Goal: Task Accomplishment & Management: Manage account settings

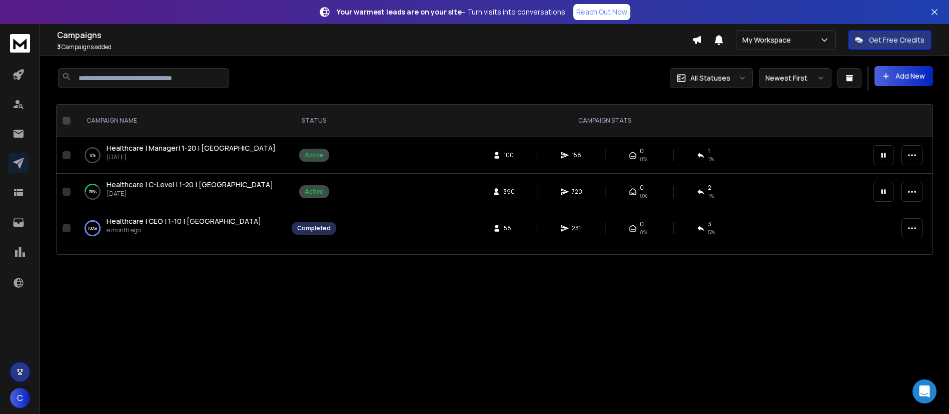
click at [199, 189] on link "Healthcare | C-Level | 1-20 | [GEOGRAPHIC_DATA]" at bounding box center [190, 185] width 167 height 10
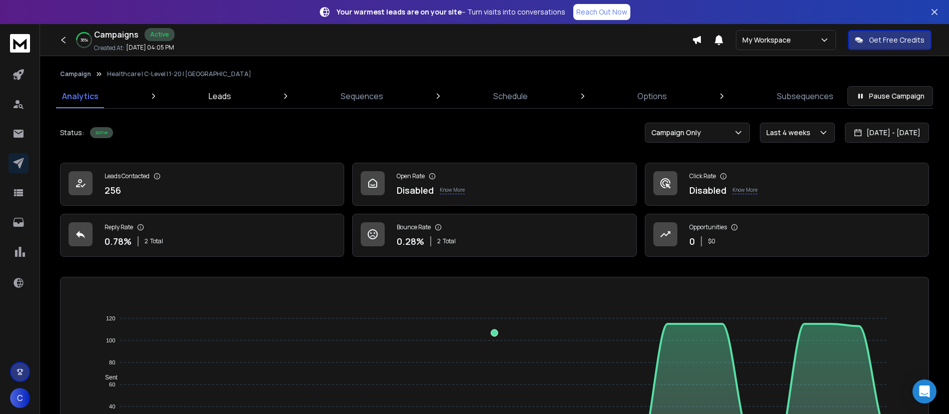
click at [221, 94] on p "Leads" at bounding box center [220, 96] width 23 height 12
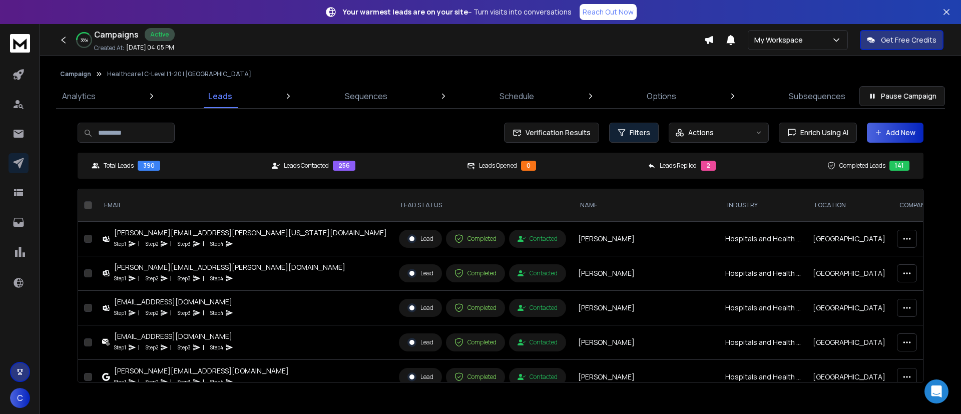
click at [628, 125] on button "Filters" at bounding box center [634, 133] width 50 height 20
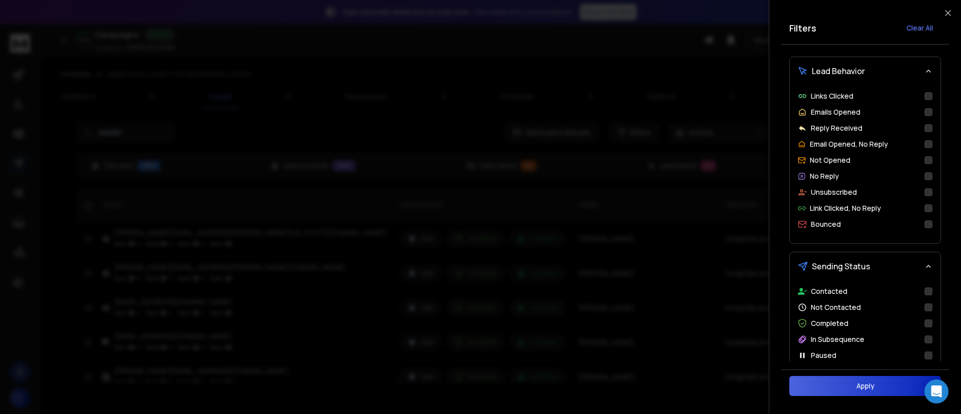
click at [924, 304] on button "Not Contacted" at bounding box center [928, 307] width 8 height 8
click at [858, 388] on button "Apply" at bounding box center [865, 386] width 152 height 20
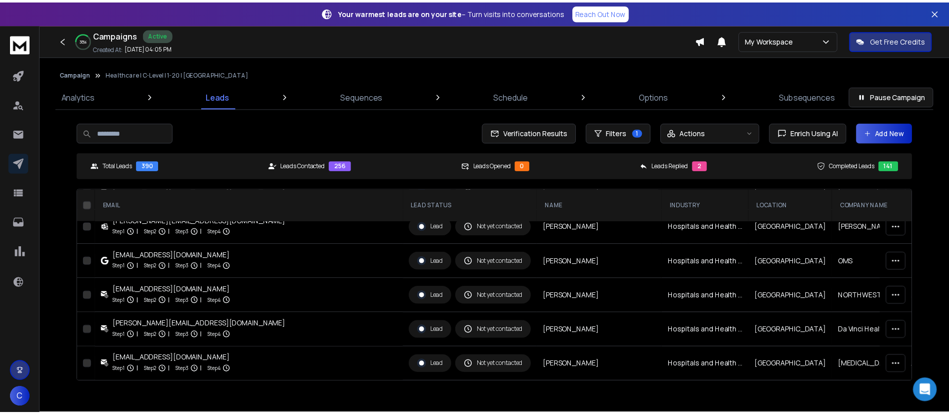
scroll to position [4326, 0]
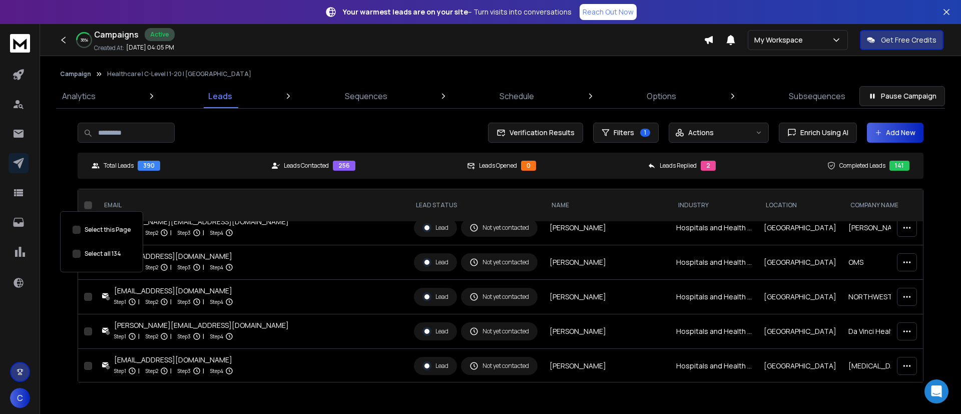
click at [88, 204] on button "Select this Page" at bounding box center [88, 205] width 8 height 8
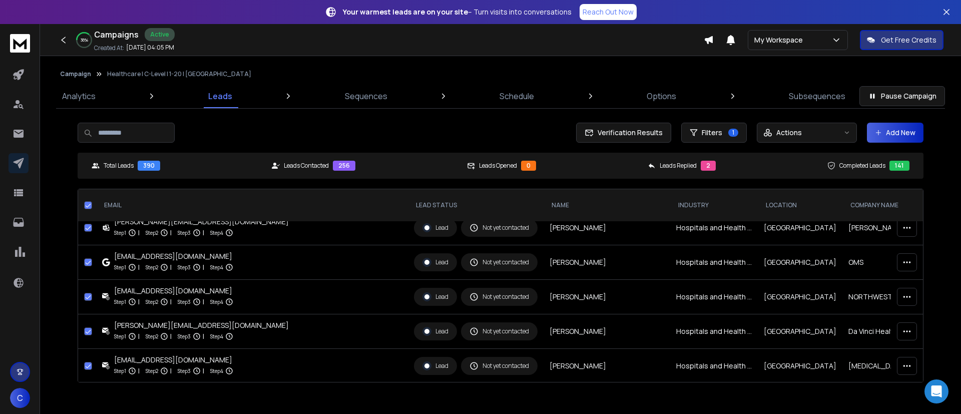
click at [88, 204] on button "button" at bounding box center [88, 205] width 8 height 8
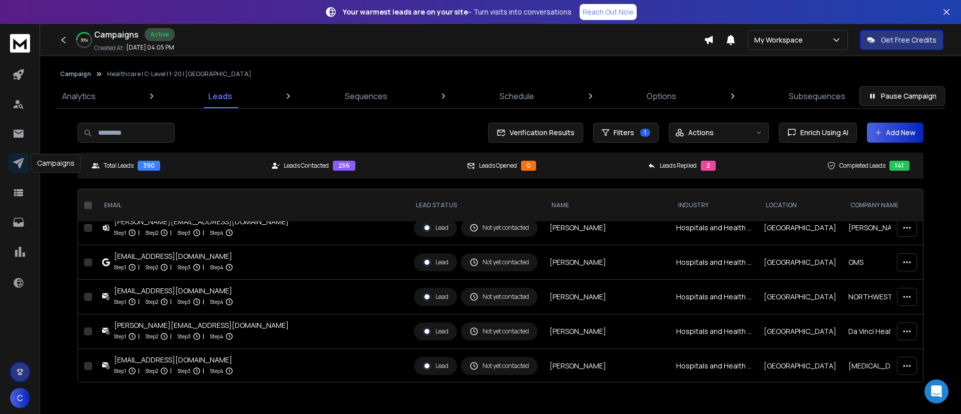
click at [22, 167] on icon at bounding box center [19, 163] width 12 height 12
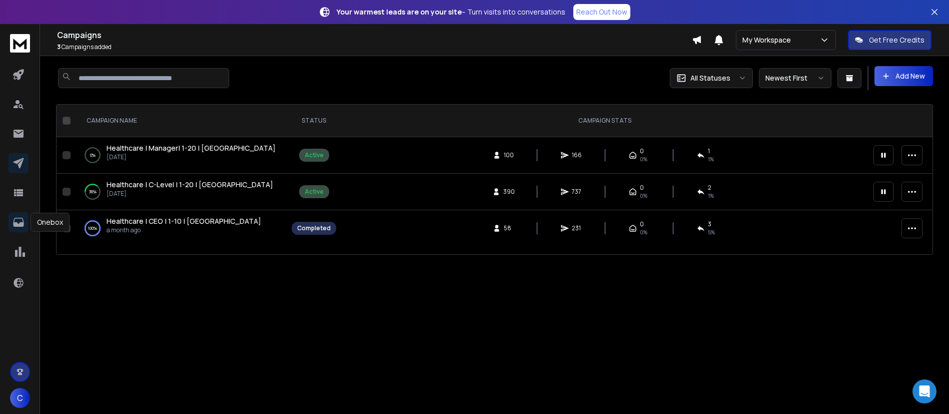
click at [23, 213] on link at bounding box center [19, 222] width 20 height 20
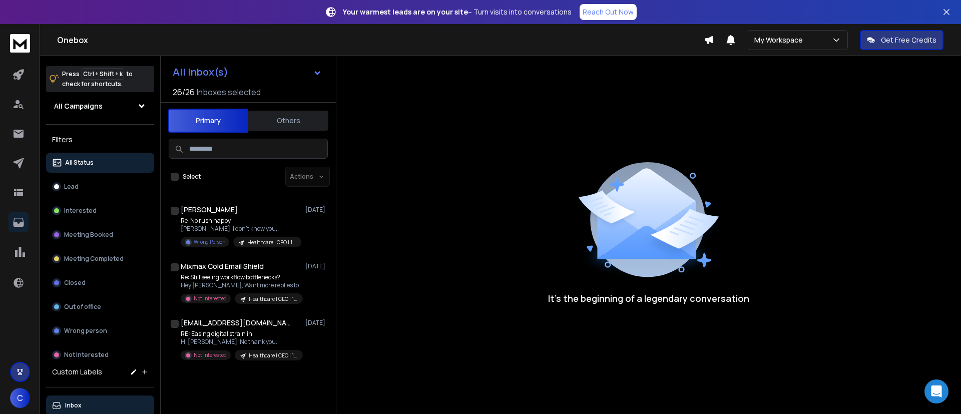
click at [105, 75] on span "Ctrl + Shift + k" at bounding box center [103, 74] width 43 height 12
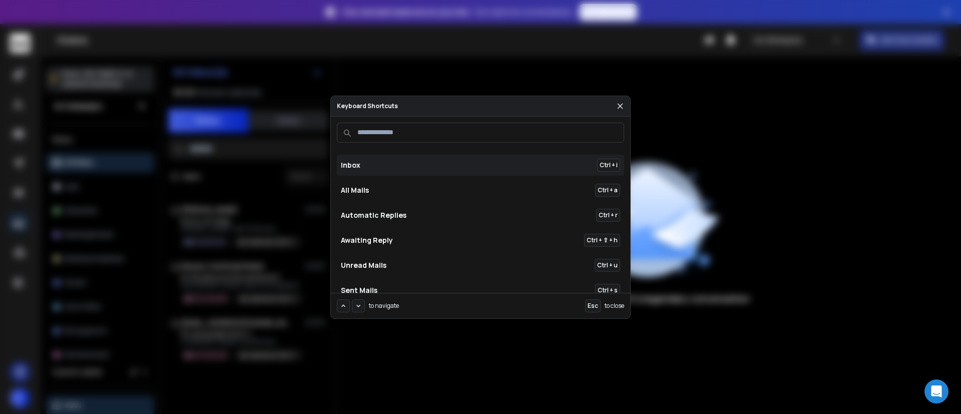
click at [618, 107] on icon at bounding box center [620, 106] width 8 height 8
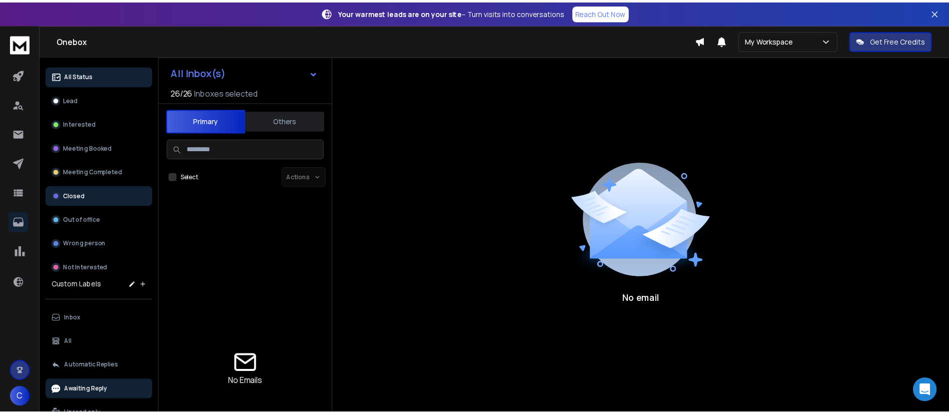
scroll to position [88, 0]
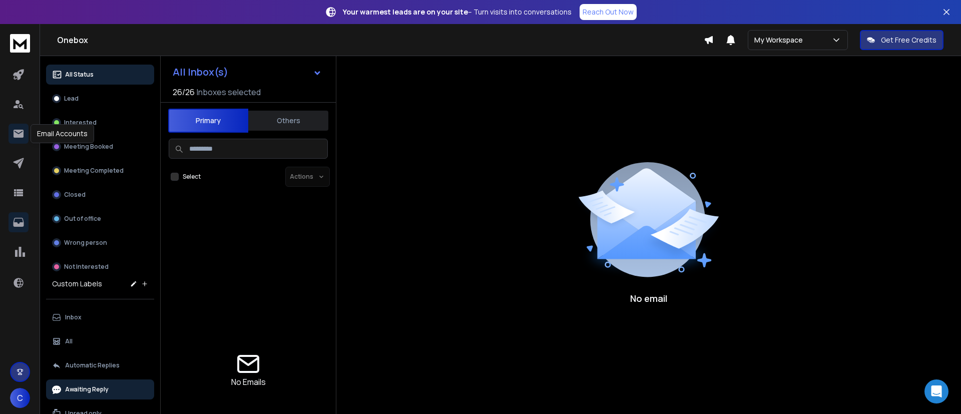
click at [11, 134] on link at bounding box center [19, 134] width 20 height 20
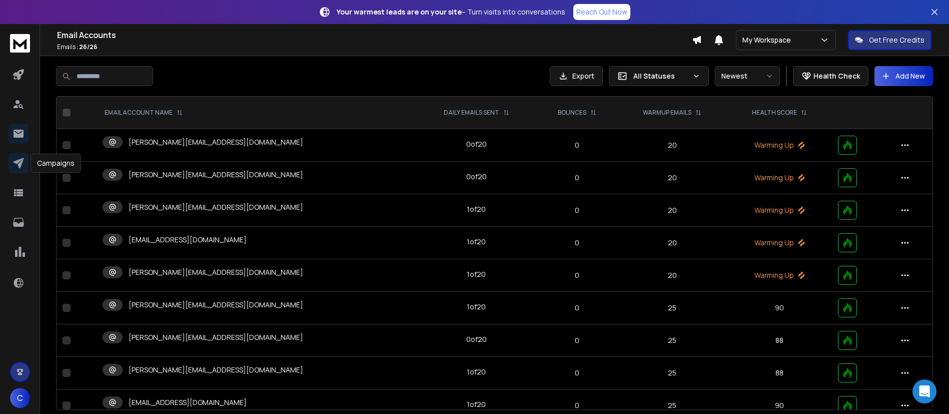
click at [20, 165] on icon at bounding box center [18, 163] width 11 height 11
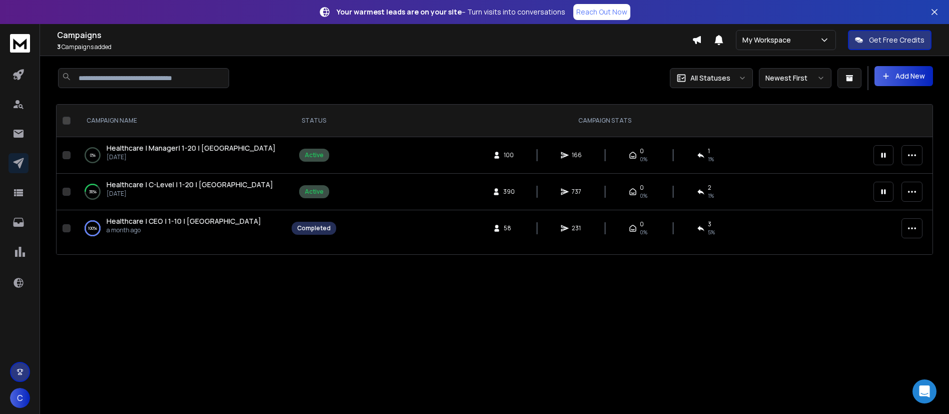
click at [6, 128] on div "C" at bounding box center [20, 221] width 40 height 394
click at [14, 134] on icon at bounding box center [19, 134] width 10 height 8
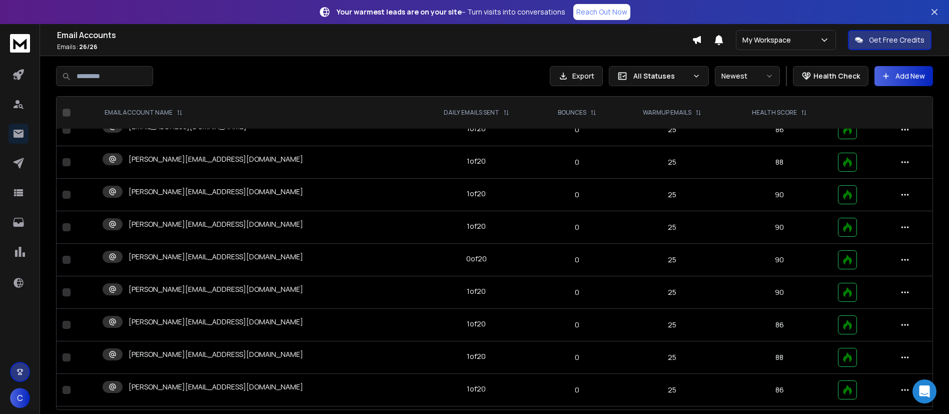
scroll to position [573, 0]
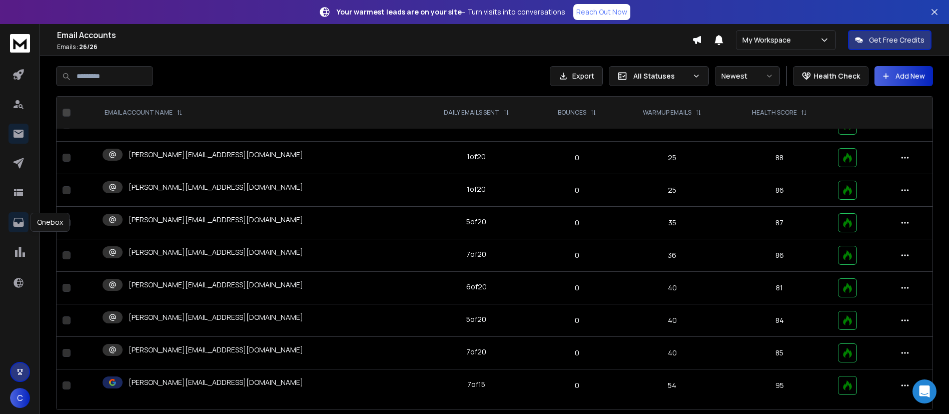
click at [23, 216] on icon at bounding box center [19, 222] width 12 height 12
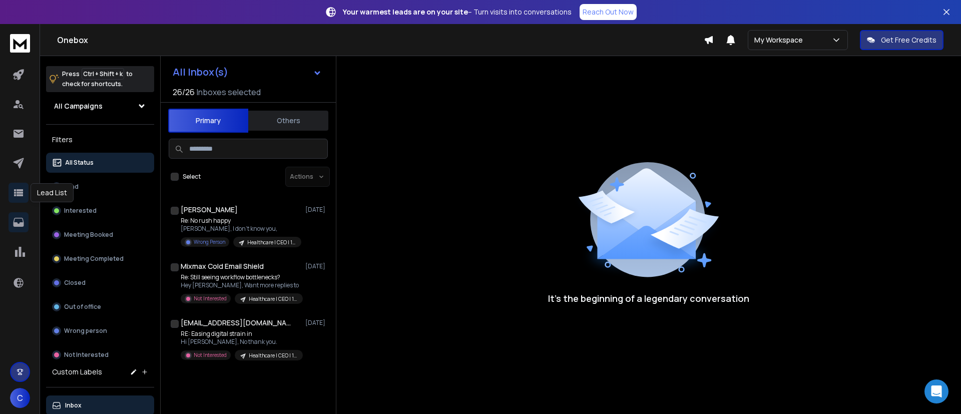
click at [19, 184] on link at bounding box center [19, 193] width 20 height 20
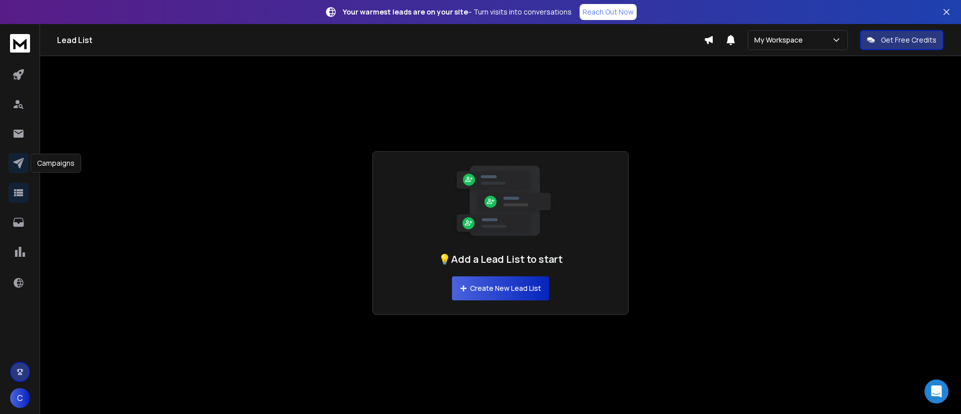
click at [19, 161] on icon at bounding box center [18, 163] width 11 height 11
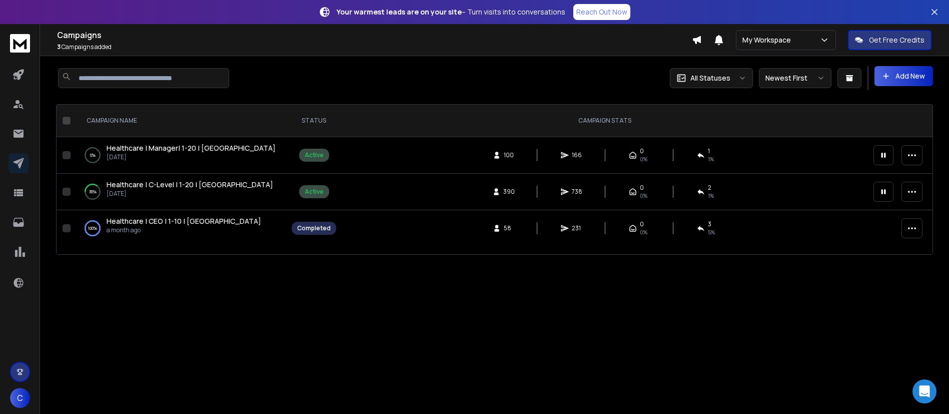
click at [915, 159] on icon "button" at bounding box center [912, 155] width 10 height 10
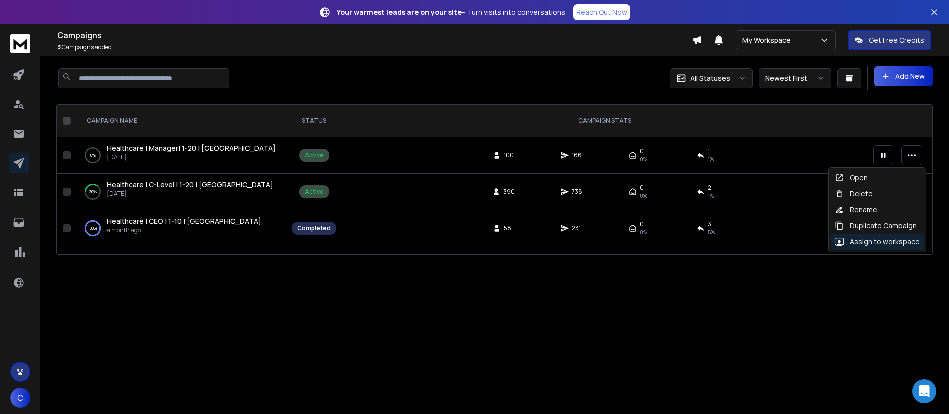
click at [587, 304] on div "Campaigns 3 Campaigns Added All Statuses Newest First Add New CAMPAIGN NAME STA…" at bounding box center [494, 273] width 877 height 414
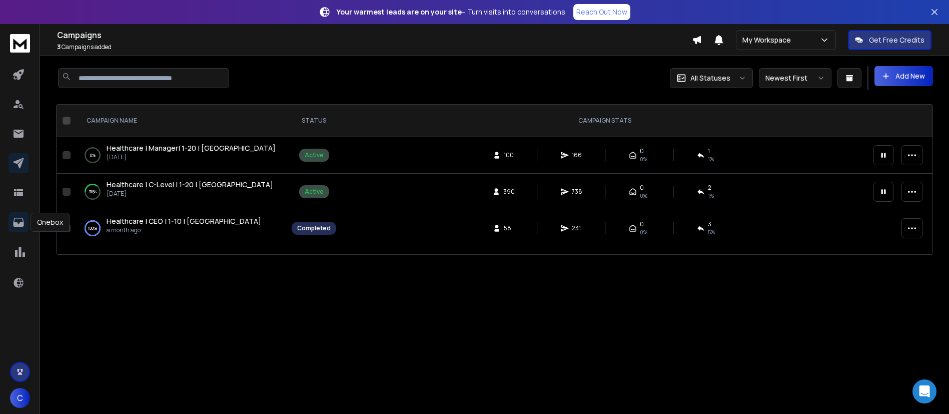
click at [19, 221] on icon at bounding box center [19, 222] width 12 height 12
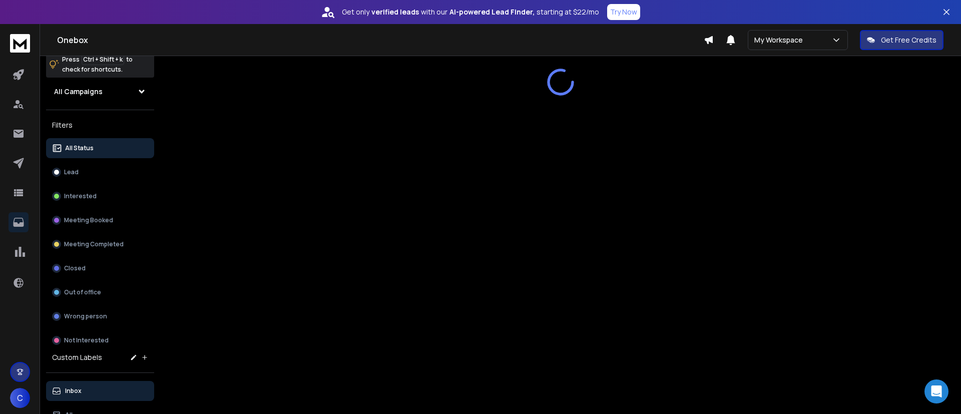
scroll to position [17, 0]
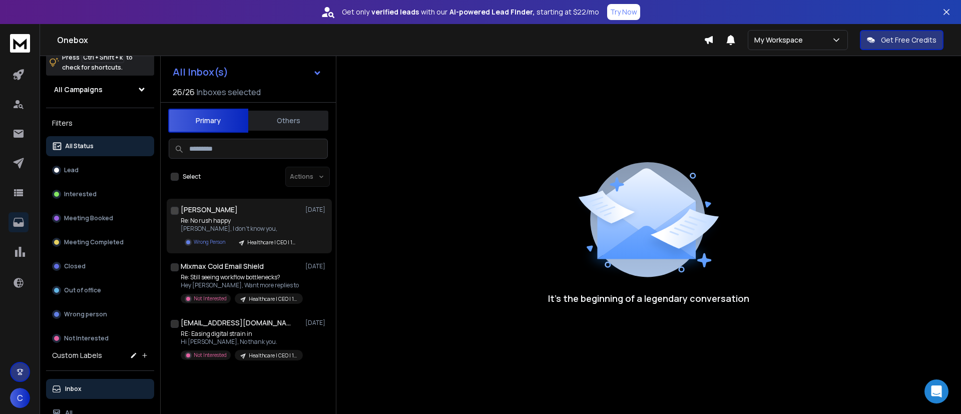
click at [213, 225] on p "[PERSON_NAME], I don't know you," at bounding box center [241, 229] width 120 height 8
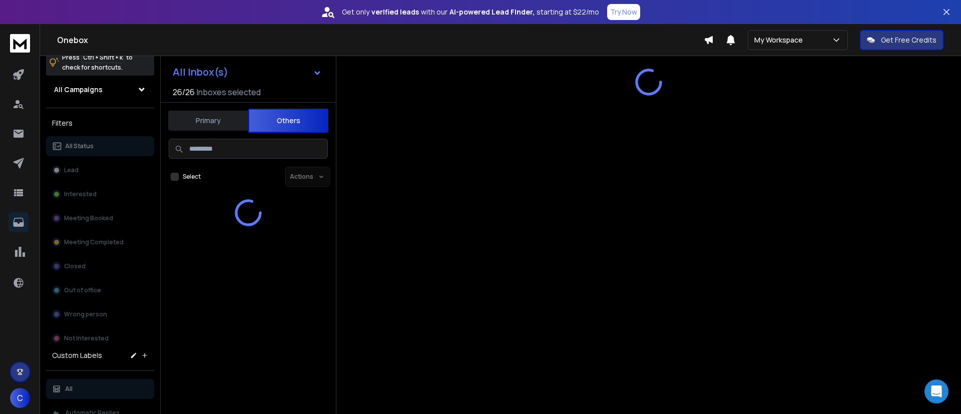
click at [289, 113] on button "Others" at bounding box center [288, 121] width 80 height 24
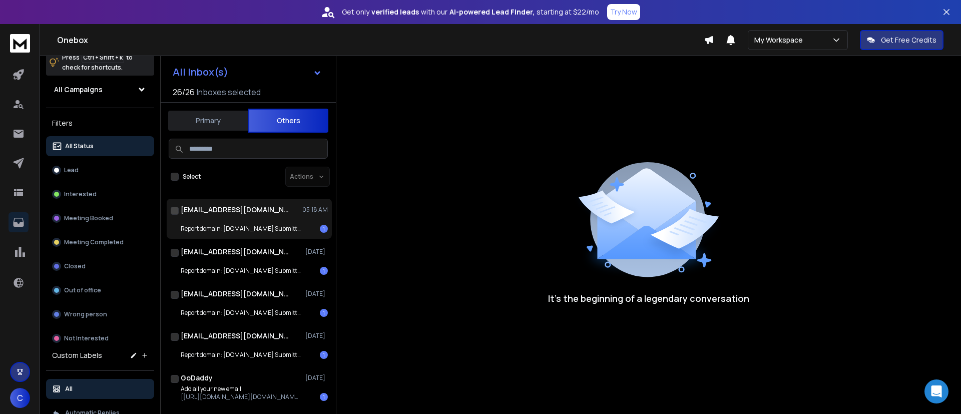
click at [210, 227] on p "Report domain: martinconvier.org Submitter: mimecast.org" at bounding box center [241, 229] width 120 height 8
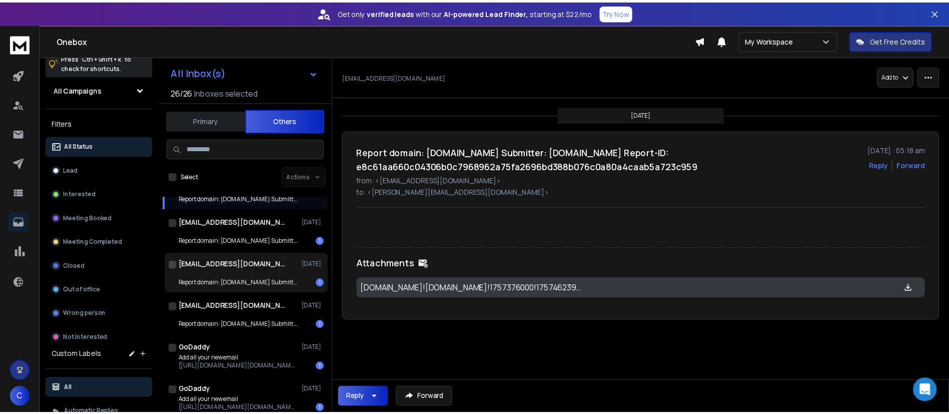
scroll to position [0, 0]
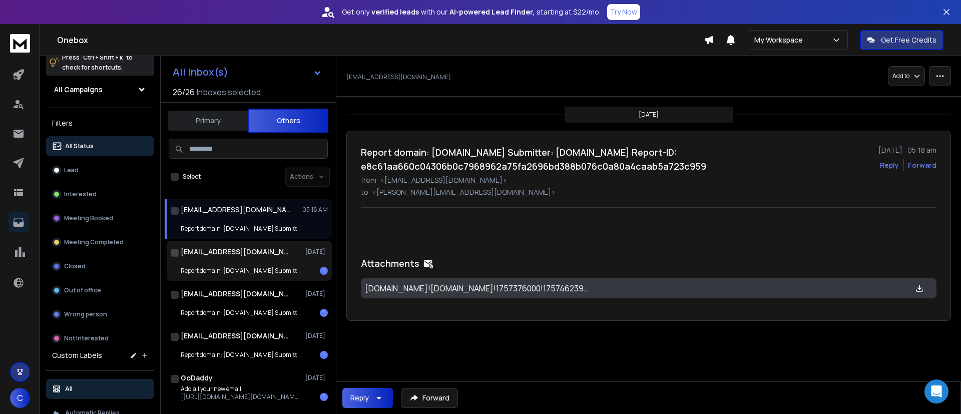
click at [271, 245] on div "no-reply@us-1.mimecastreport.com 09 Sep Report domain: martinconvier.org Submit…" at bounding box center [249, 261] width 165 height 40
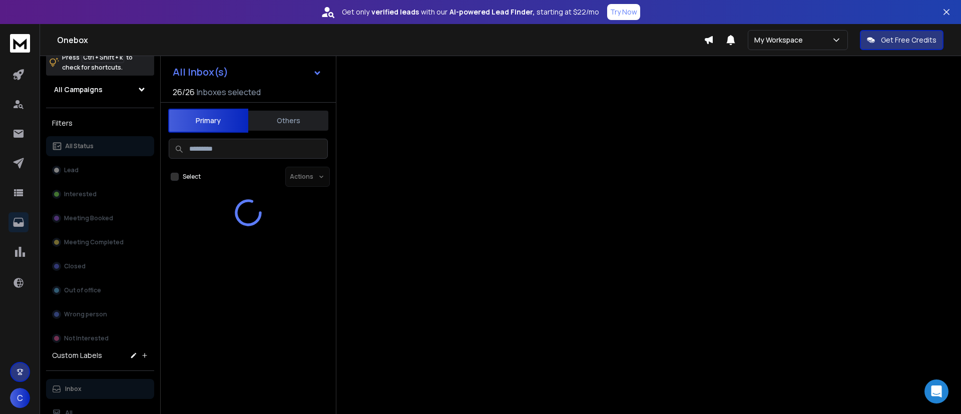
click at [207, 120] on button "Primary" at bounding box center [208, 121] width 80 height 24
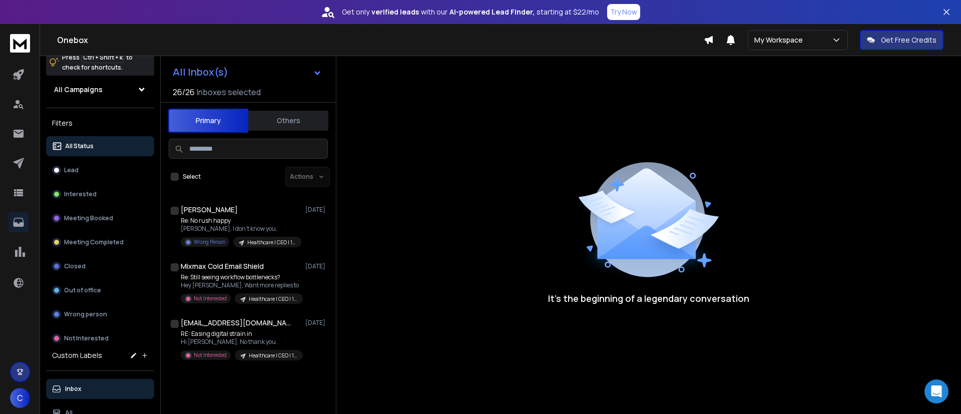
click at [0, 129] on div "C" at bounding box center [20, 221] width 40 height 394
click at [11, 131] on link at bounding box center [19, 134] width 20 height 20
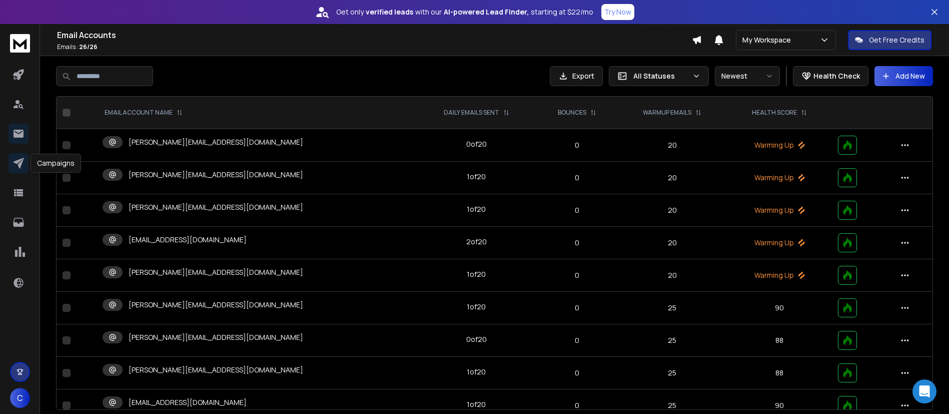
click at [9, 155] on link at bounding box center [19, 163] width 20 height 20
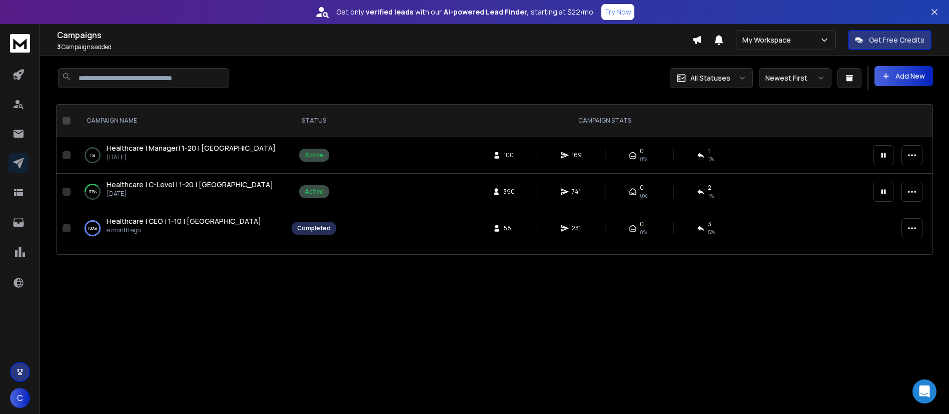
click at [696, 155] on icon at bounding box center [700, 155] width 9 height 9
click at [708, 149] on span "1" at bounding box center [709, 151] width 2 height 8
click at [697, 154] on icon at bounding box center [700, 156] width 7 height 6
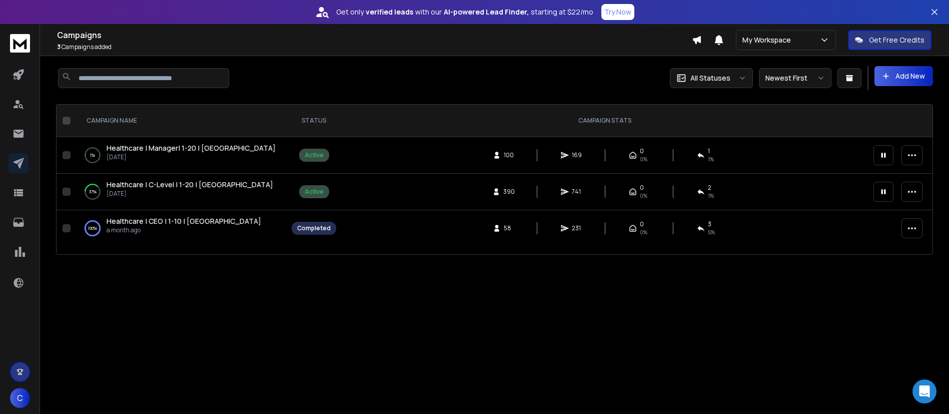
click at [697, 154] on icon at bounding box center [700, 156] width 7 height 6
click at [491, 148] on div "100 169 0 0% 1 1 %" at bounding box center [605, 155] width 250 height 16
click at [139, 143] on span "Healthcare | Manager| 1-20 | [GEOGRAPHIC_DATA]" at bounding box center [191, 148] width 169 height 10
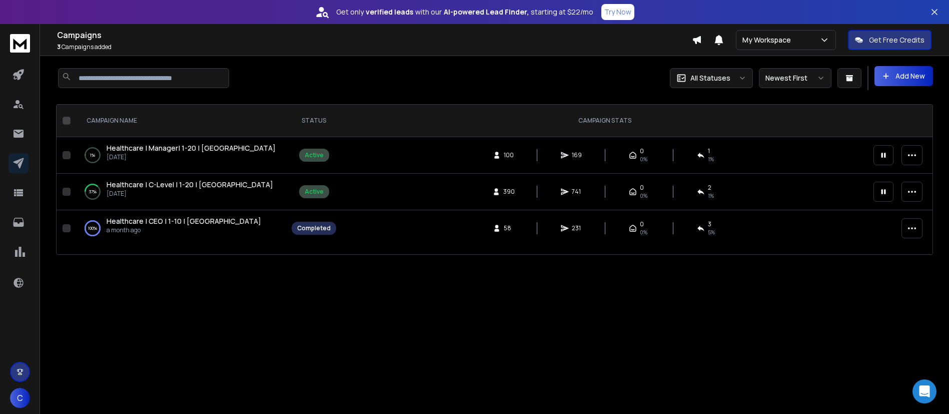
click at [139, 143] on span "Healthcare | Manager| 1-20 | [GEOGRAPHIC_DATA]" at bounding box center [191, 148] width 169 height 10
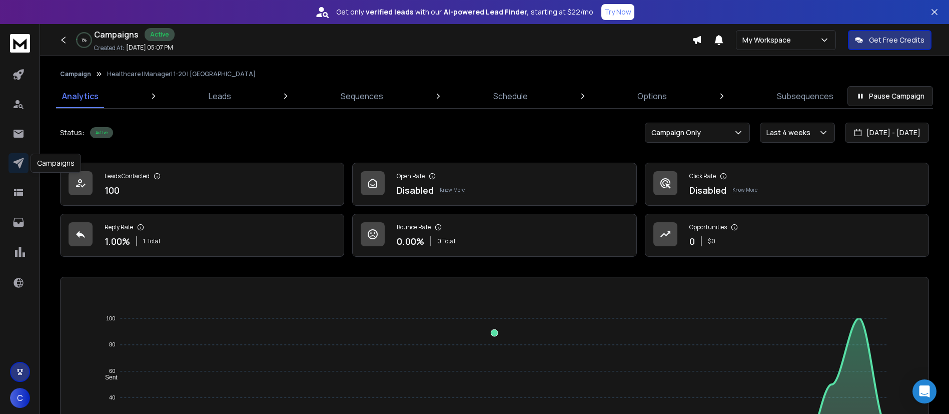
click at [14, 171] on link at bounding box center [19, 163] width 20 height 20
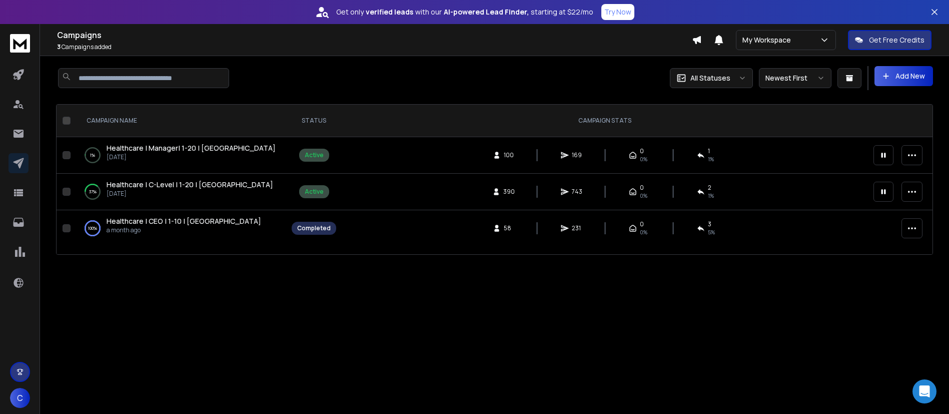
click at [150, 147] on span "Healthcare | Manager| 1-20 | [GEOGRAPHIC_DATA]" at bounding box center [191, 148] width 169 height 10
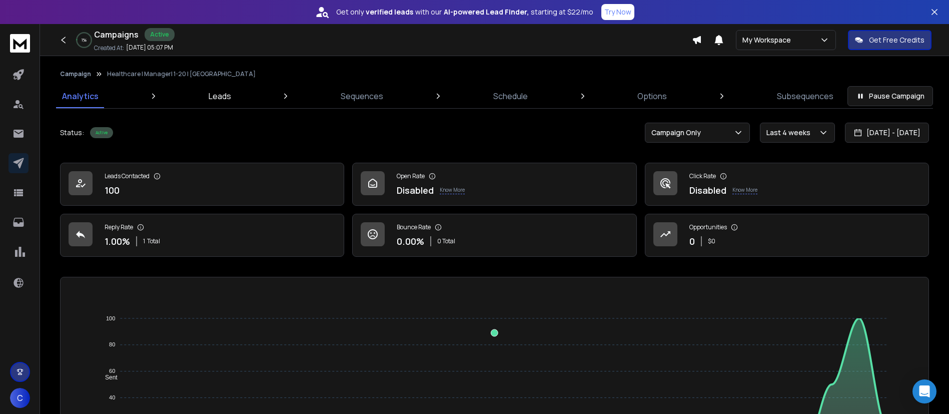
click at [212, 103] on link "Leads" at bounding box center [220, 96] width 35 height 24
click at [219, 93] on p "Leads" at bounding box center [220, 96] width 23 height 12
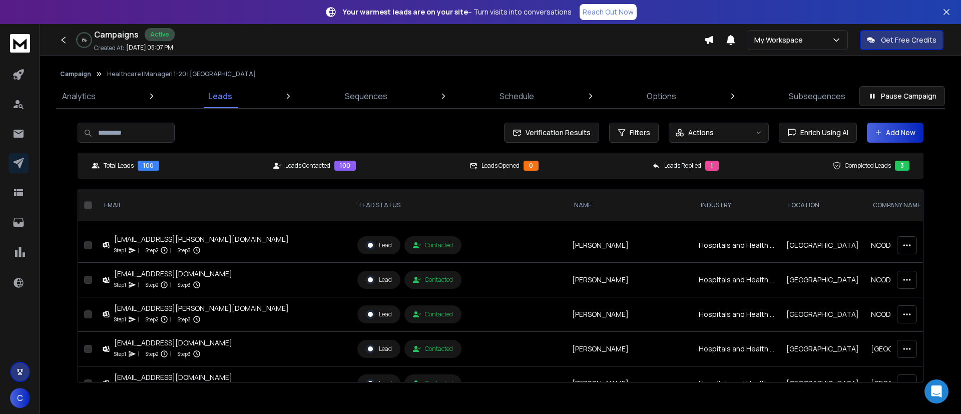
scroll to position [98, 0]
drag, startPoint x: 20, startPoint y: 152, endPoint x: 20, endPoint y: 161, distance: 9.0
click at [20, 161] on div at bounding box center [20, 181] width 23 height 232
click at [20, 161] on icon at bounding box center [18, 163] width 11 height 11
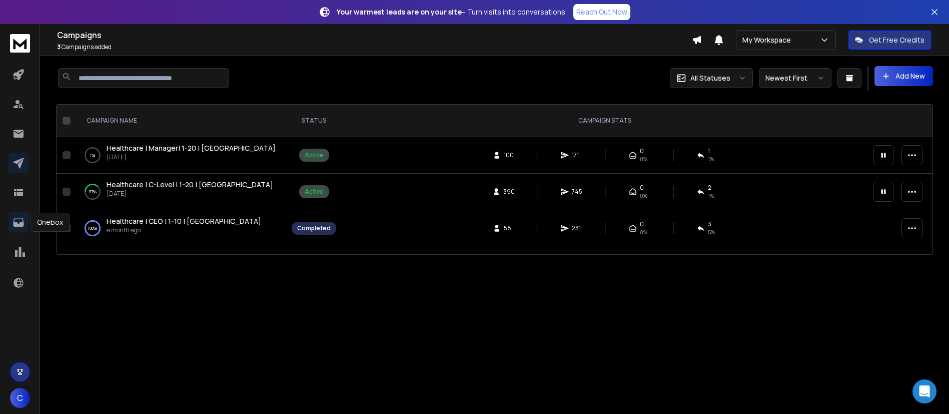
click at [21, 216] on icon at bounding box center [19, 222] width 12 height 12
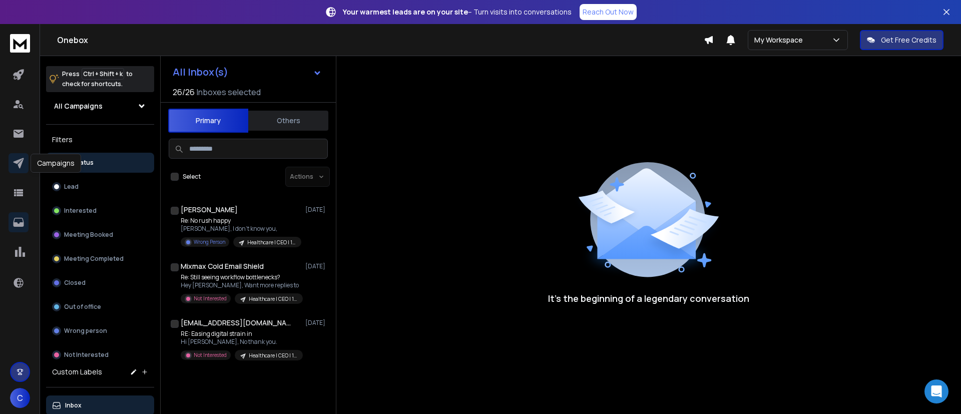
click at [21, 165] on icon at bounding box center [19, 163] width 12 height 12
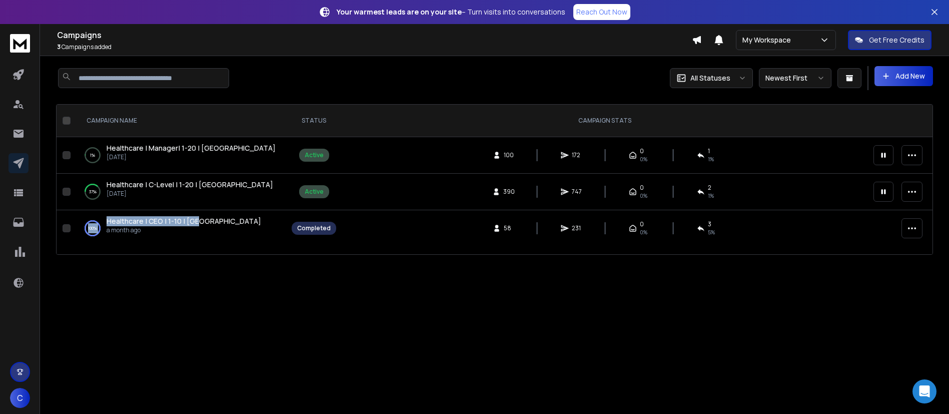
drag, startPoint x: 204, startPoint y: 222, endPoint x: 103, endPoint y: 223, distance: 101.1
click at [103, 223] on div "100 % Healthcare | CEO | 1-10 | [GEOGRAPHIC_DATA] a month ago" at bounding box center [180, 228] width 191 height 24
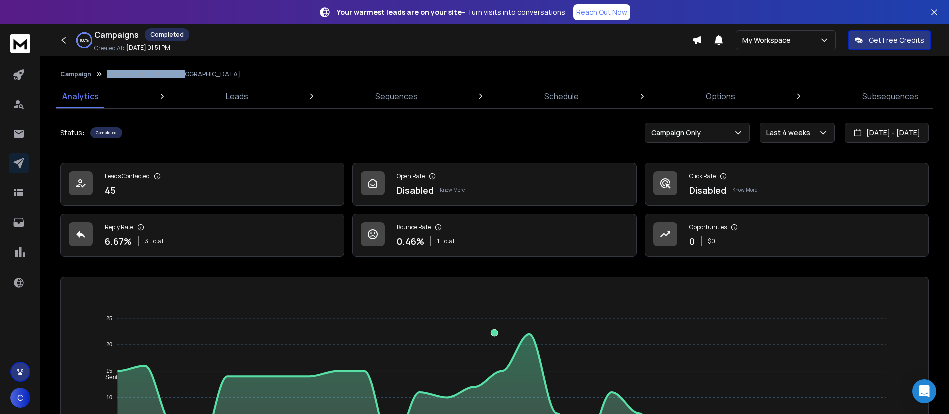
drag, startPoint x: 189, startPoint y: 74, endPoint x: 101, endPoint y: 69, distance: 87.7
click at [101, 69] on div "Campaign Healthcare | CEO | 1-10 | [GEOGRAPHIC_DATA]" at bounding box center [494, 74] width 877 height 16
copy p "Healthcare | CEO | 1-10 | [GEOGRAPHIC_DATA]"
click at [16, 162] on icon at bounding box center [18, 163] width 11 height 11
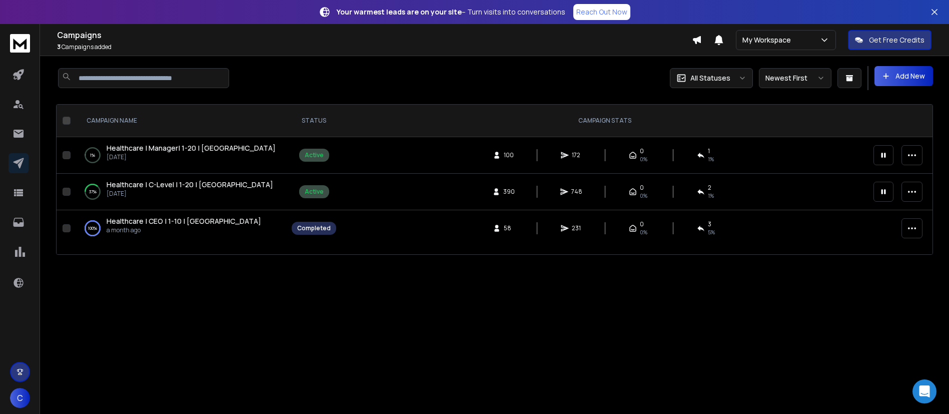
click at [153, 190] on p "[DATE]" at bounding box center [190, 194] width 167 height 8
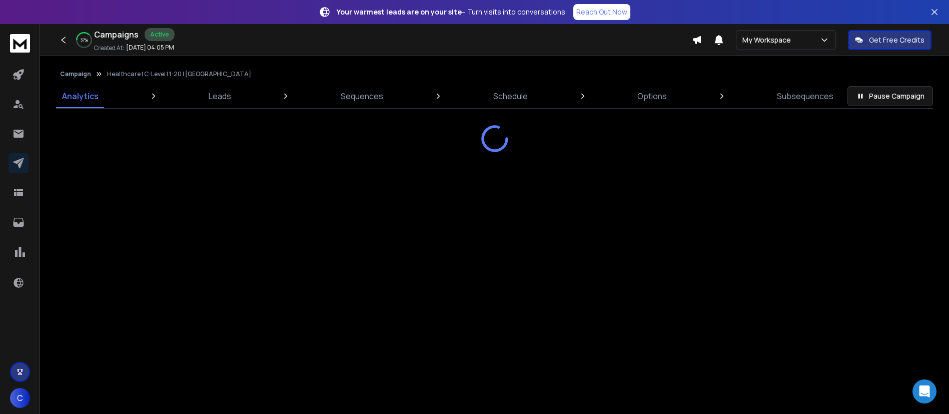
click at [700, 95] on div "Analytics Leads Sequences Schedule Options Subsequences" at bounding box center [448, 96] width 784 height 24
click at [676, 100] on div "Analytics Leads Sequences Schedule Options Subsequences" at bounding box center [448, 96] width 784 height 24
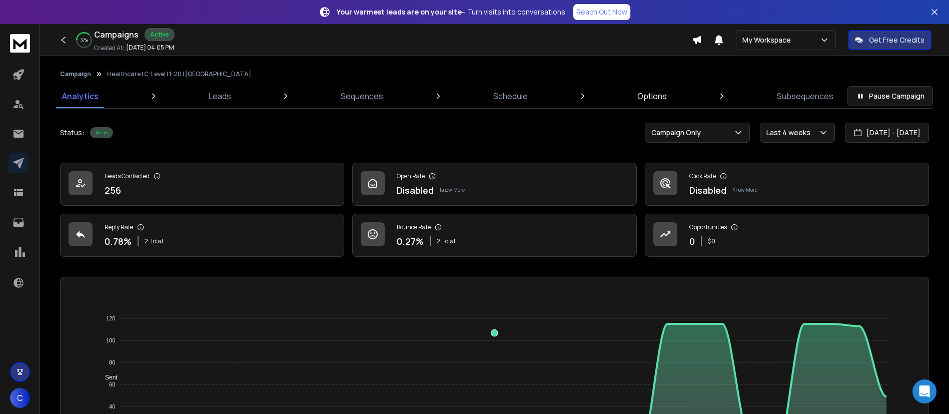
click at [657, 100] on p "Options" at bounding box center [652, 96] width 30 height 12
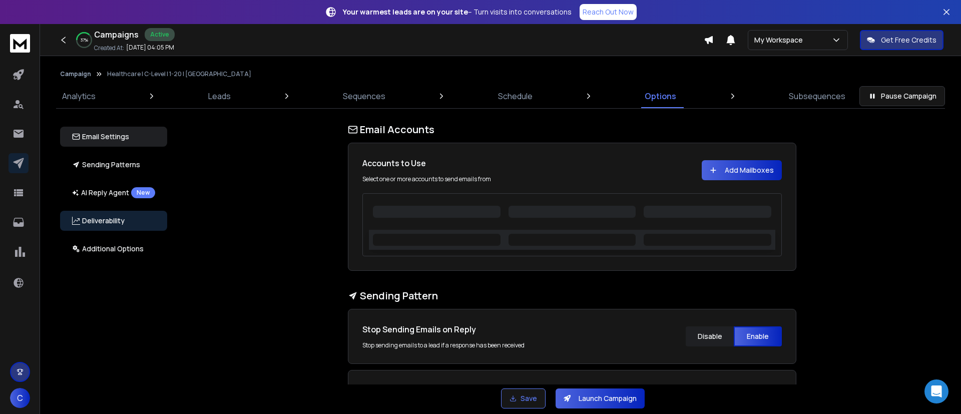
click at [99, 223] on p "Deliverability" at bounding box center [98, 221] width 53 height 10
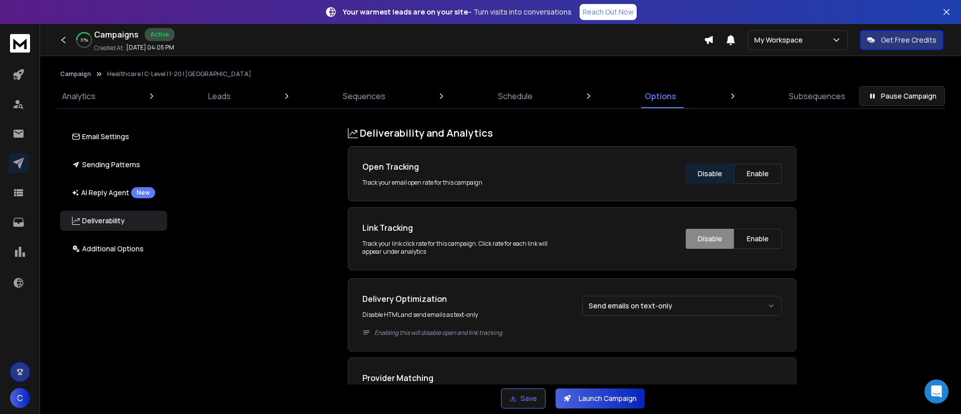
scroll to position [1074, 0]
click at [719, 166] on button "Disable" at bounding box center [709, 172] width 48 height 20
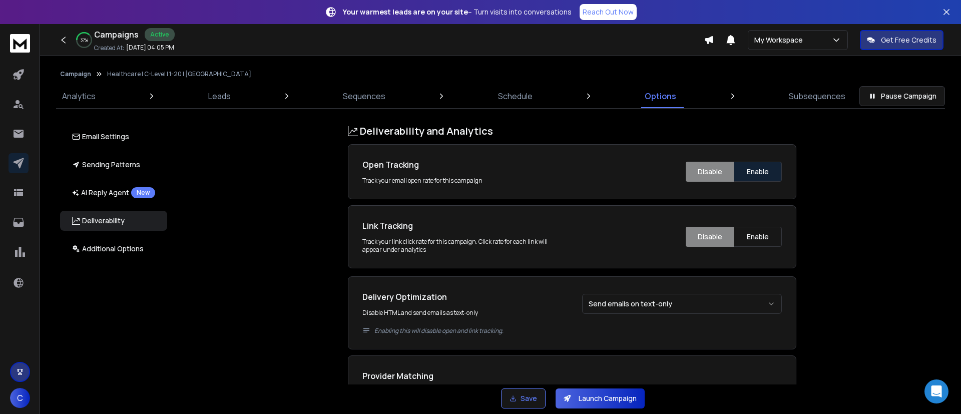
click at [743, 169] on button "Enable" at bounding box center [757, 172] width 48 height 20
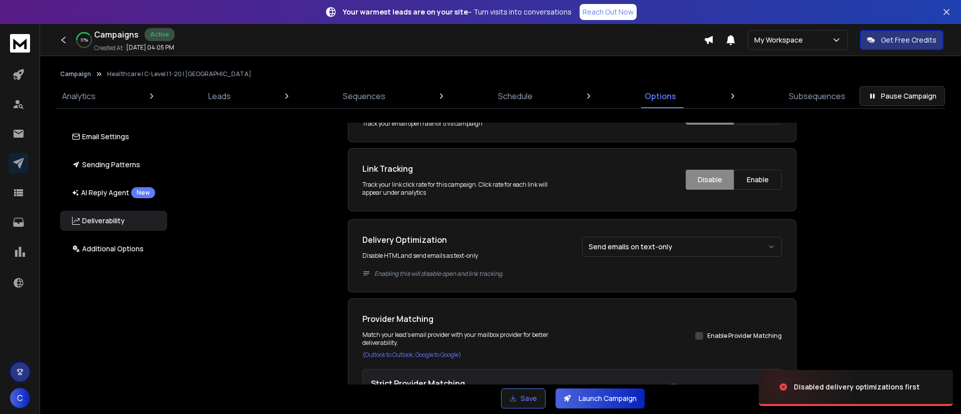
scroll to position [1149, 0]
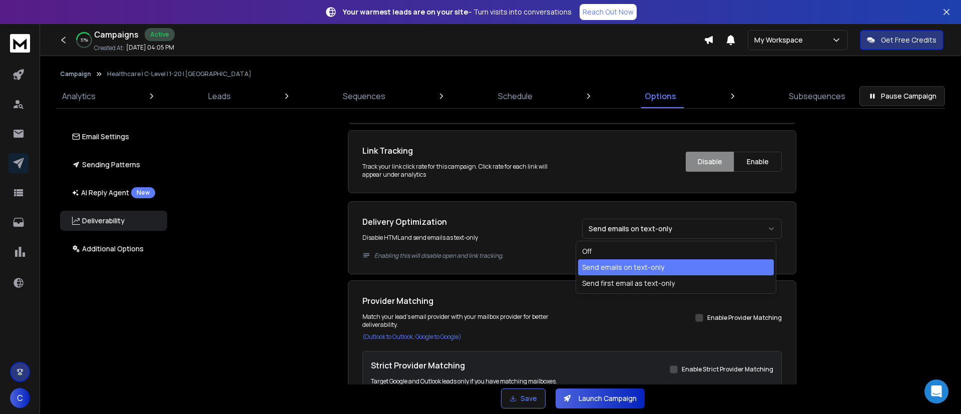
click at [707, 220] on button "Send emails on text-only" at bounding box center [682, 229] width 200 height 20
select select "*"
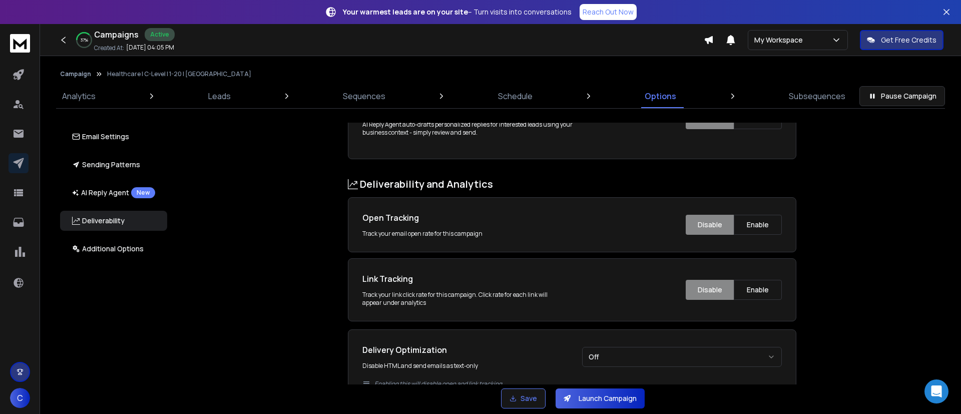
scroll to position [1020, 0]
click at [733, 222] on button "Enable" at bounding box center [757, 226] width 48 height 20
click at [17, 160] on icon at bounding box center [19, 163] width 12 height 12
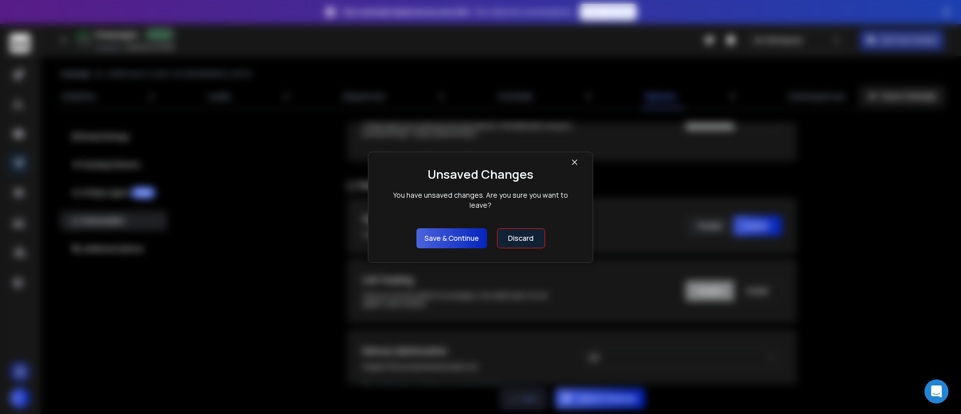
click at [512, 233] on button "Discard" at bounding box center [521, 238] width 48 height 20
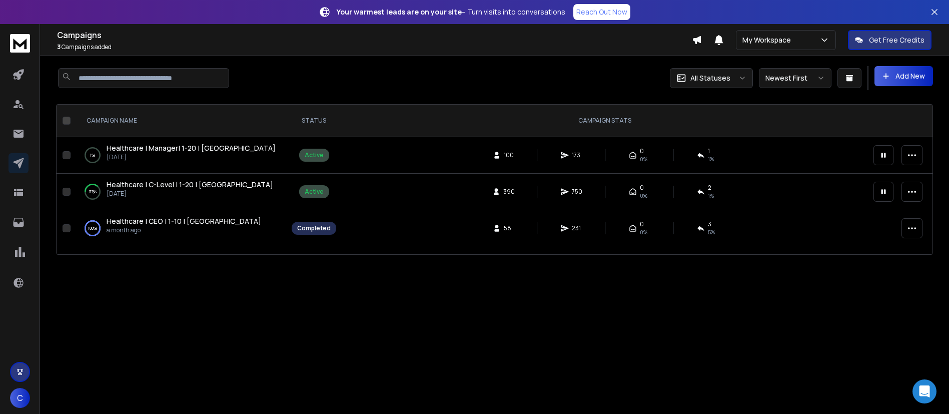
click at [190, 215] on td "100 % Healthcare | CEO | 1-10 | [GEOGRAPHIC_DATA] a month ago" at bounding box center [180, 228] width 211 height 37
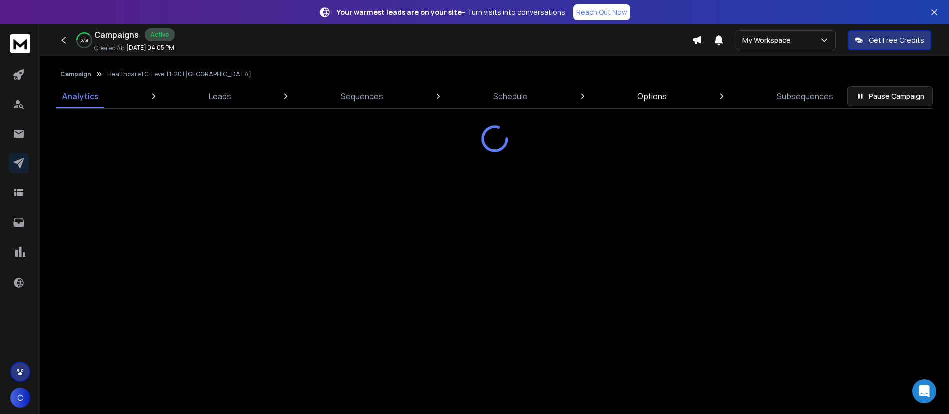
click at [648, 96] on p "Options" at bounding box center [652, 96] width 30 height 12
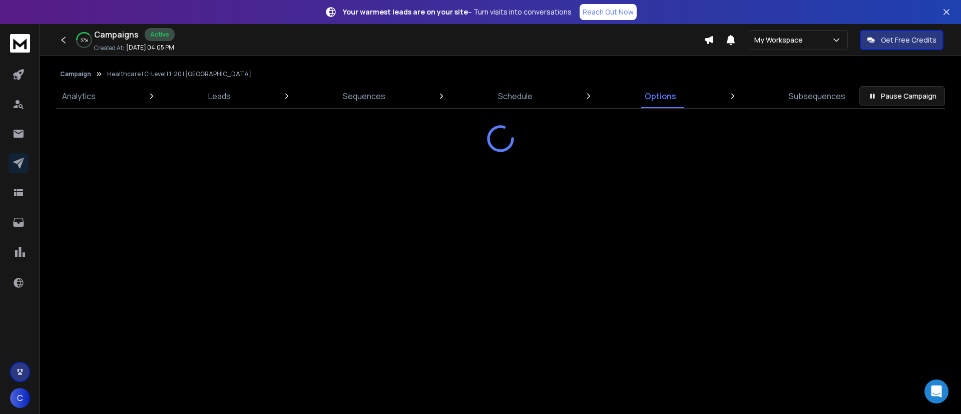
select select "*"
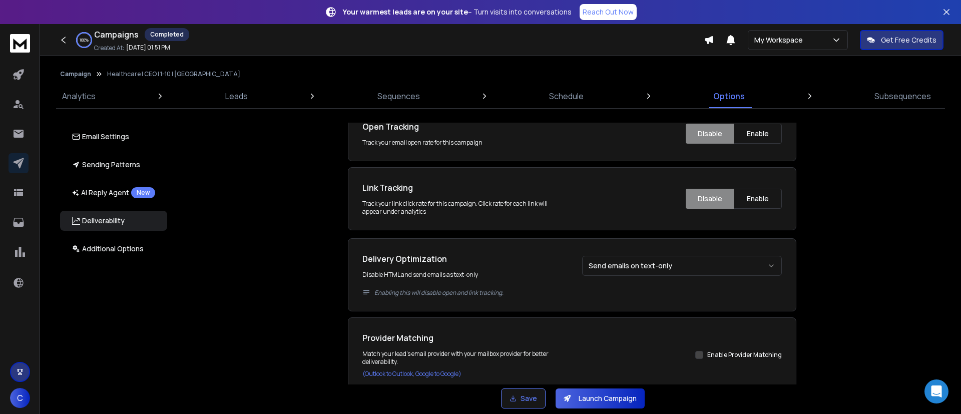
scroll to position [1112, 0]
click at [23, 143] on link at bounding box center [19, 134] width 20 height 20
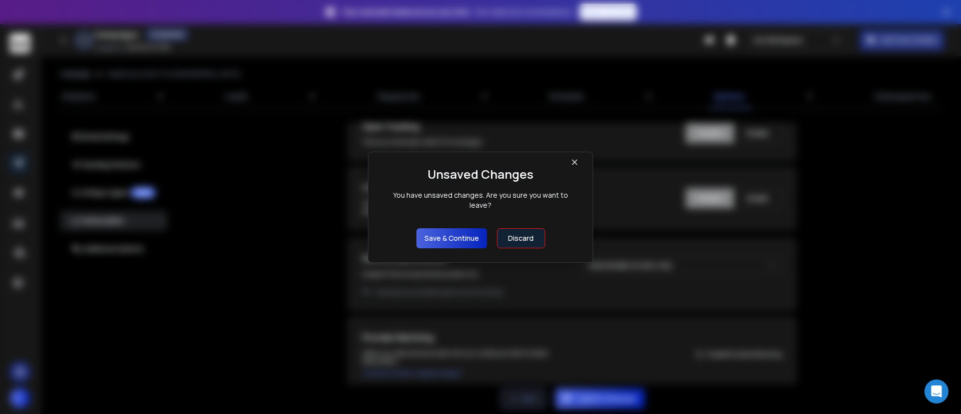
click at [445, 233] on button "Save & Continue" at bounding box center [451, 238] width 71 height 20
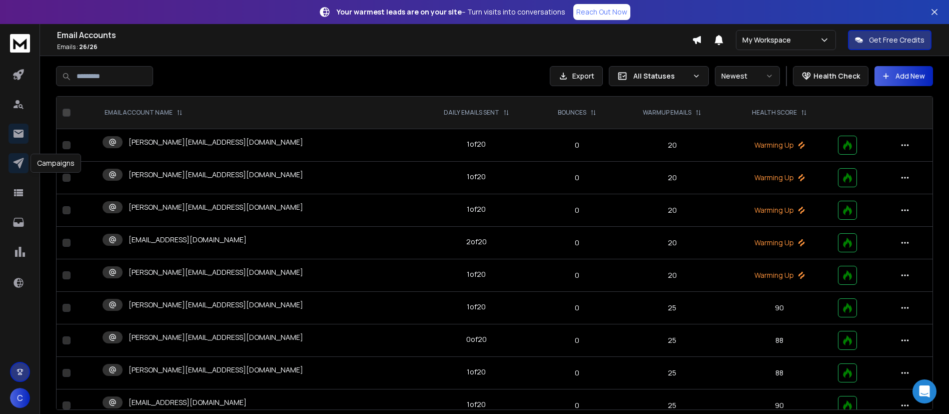
click at [18, 160] on icon at bounding box center [18, 163] width 11 height 11
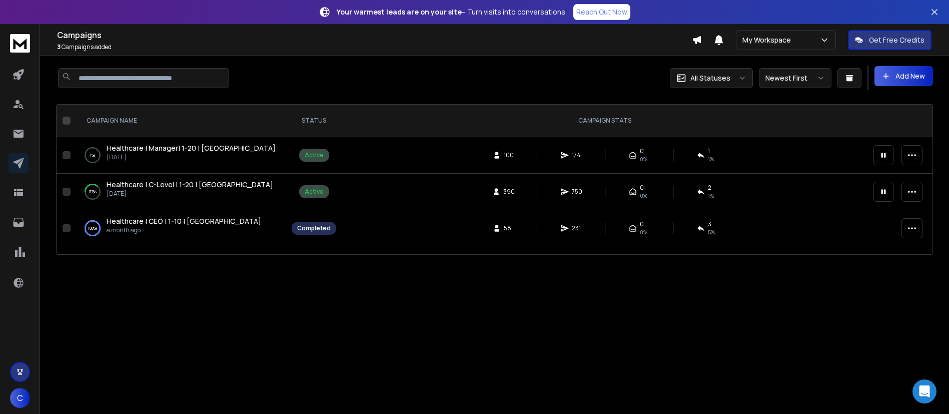
click at [182, 179] on td "37 % Healthcare | C-Level | 1-20 | [GEOGRAPHIC_DATA] [DATE]" at bounding box center [180, 192] width 211 height 37
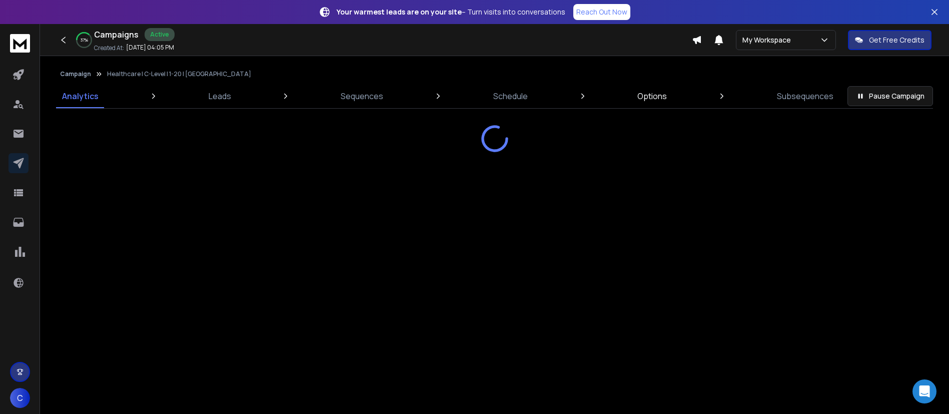
click at [653, 103] on link "Options" at bounding box center [652, 96] width 42 height 24
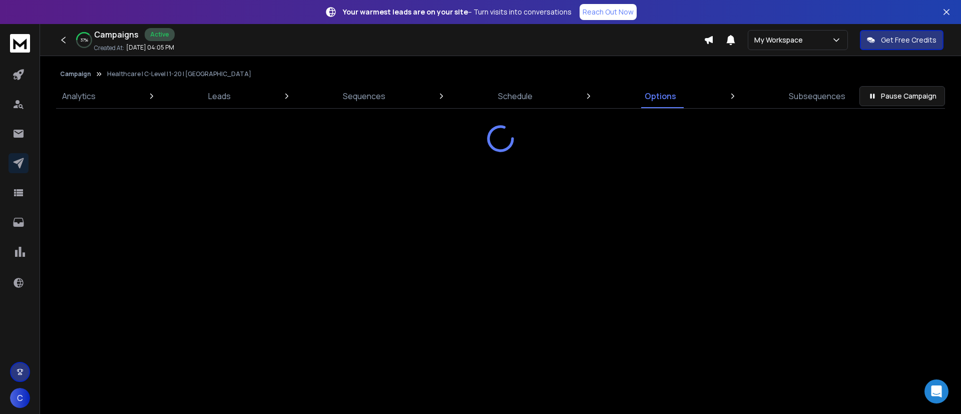
select select "*"
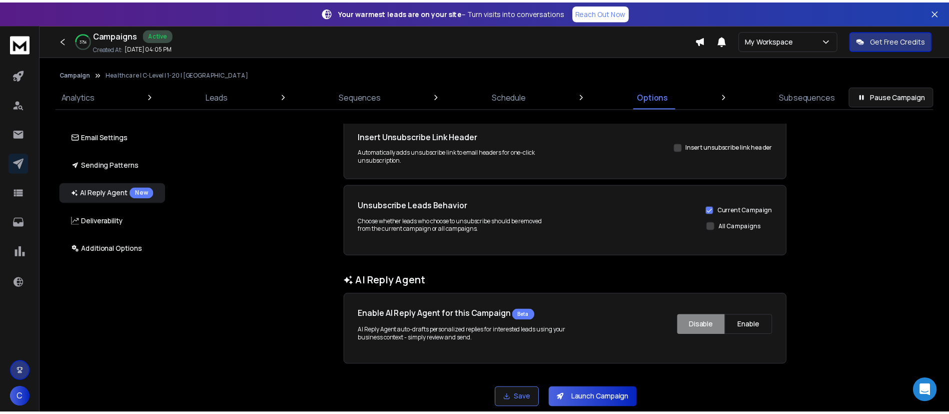
scroll to position [828, 0]
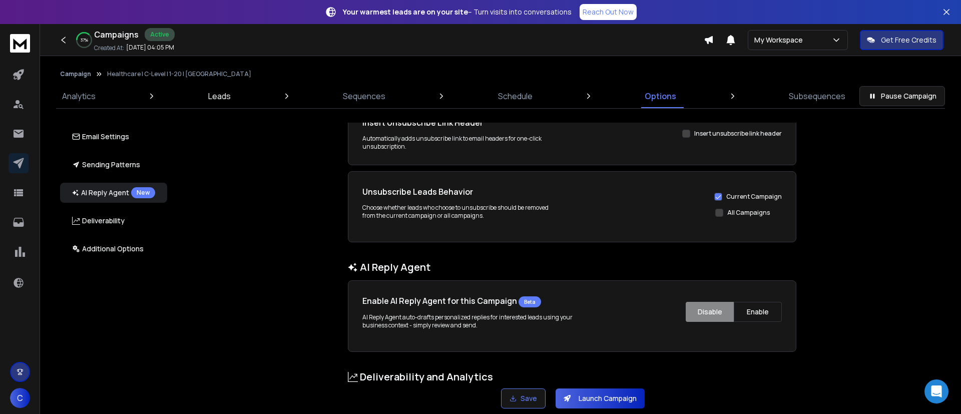
click at [228, 85] on link "Leads" at bounding box center [219, 96] width 35 height 24
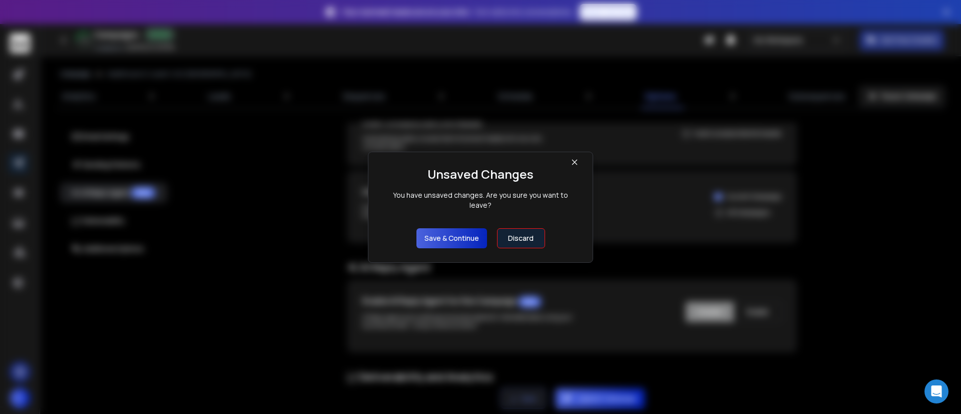
click at [573, 166] on icon at bounding box center [574, 162] width 8 height 8
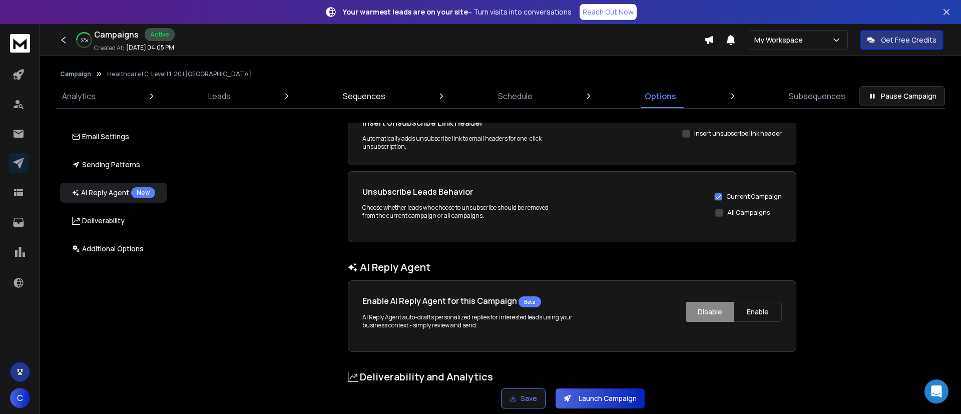
click at [378, 93] on p "Sequences" at bounding box center [364, 96] width 43 height 12
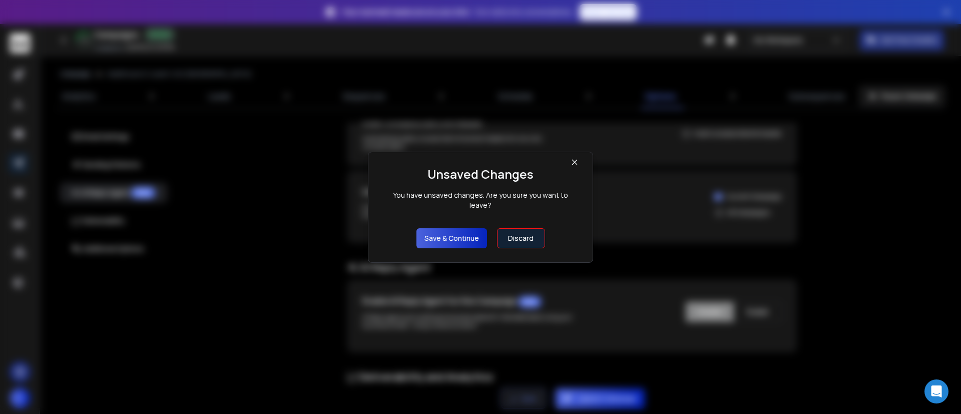
click at [458, 234] on button "Save & Continue" at bounding box center [451, 238] width 71 height 20
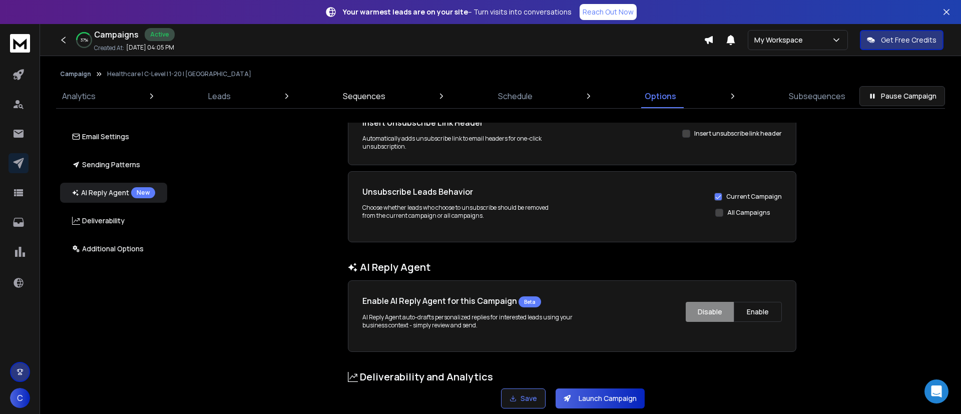
click at [353, 94] on p "Sequences" at bounding box center [364, 96] width 43 height 12
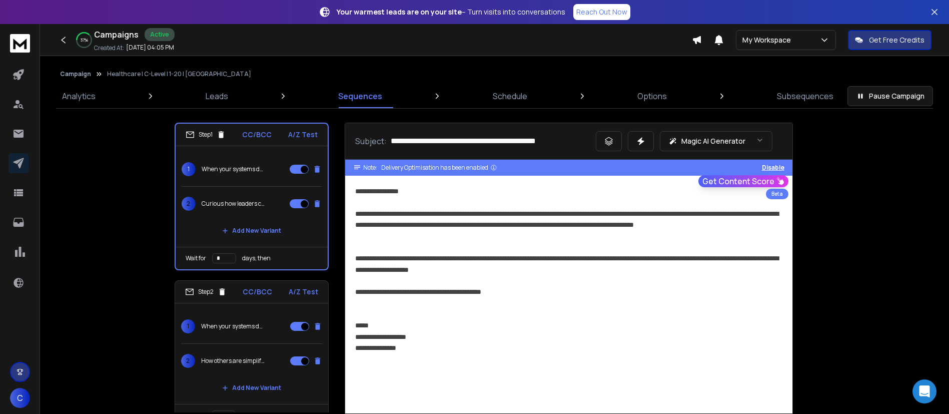
scroll to position [43, 0]
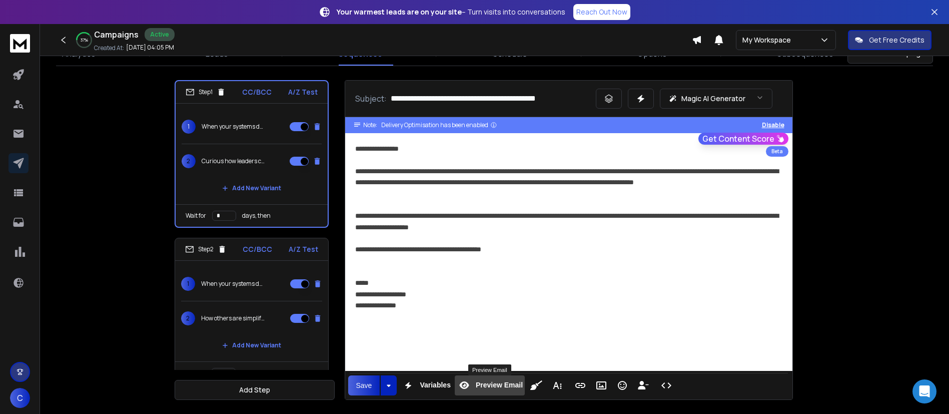
click at [480, 382] on span "Preview Email" at bounding box center [499, 385] width 51 height 9
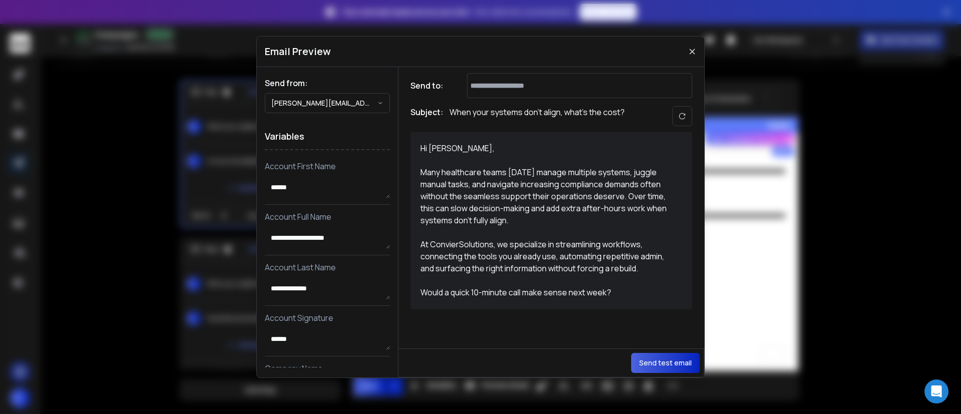
click at [651, 359] on button "Send test email" at bounding box center [665, 363] width 69 height 20
click at [542, 92] on input at bounding box center [579, 86] width 218 height 18
click at [654, 363] on button "Send test email" at bounding box center [665, 363] width 69 height 20
click at [690, 48] on icon at bounding box center [692, 52] width 8 height 8
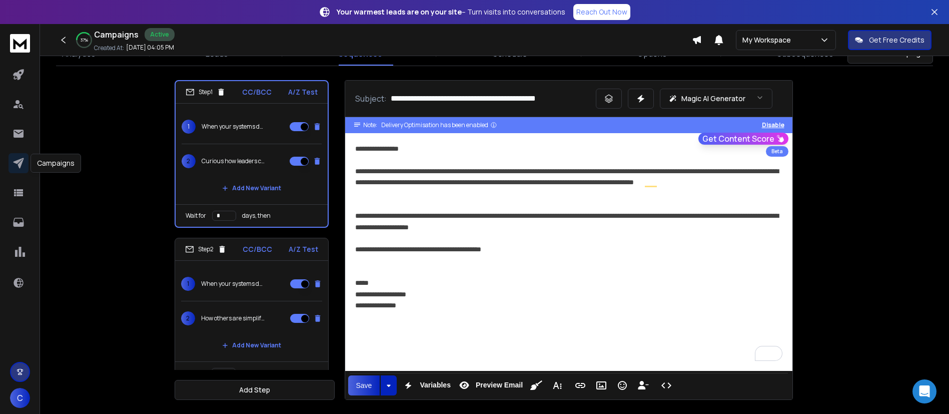
click at [20, 165] on icon at bounding box center [18, 163] width 11 height 11
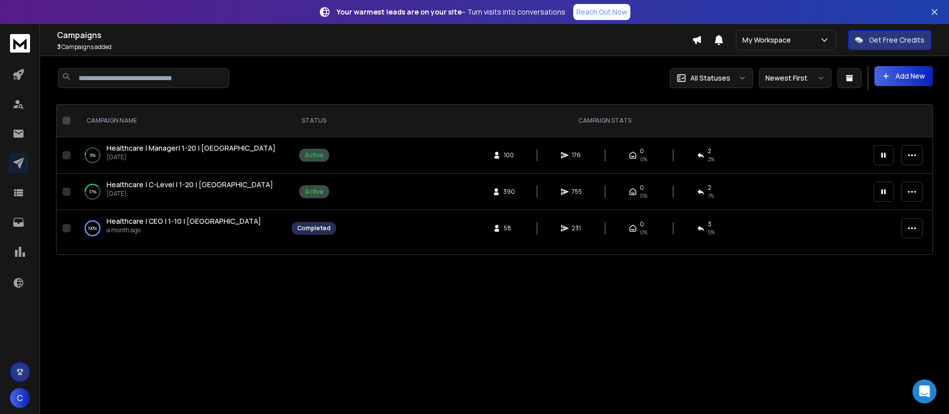
click at [708, 156] on span "2 %" at bounding box center [711, 159] width 7 height 8
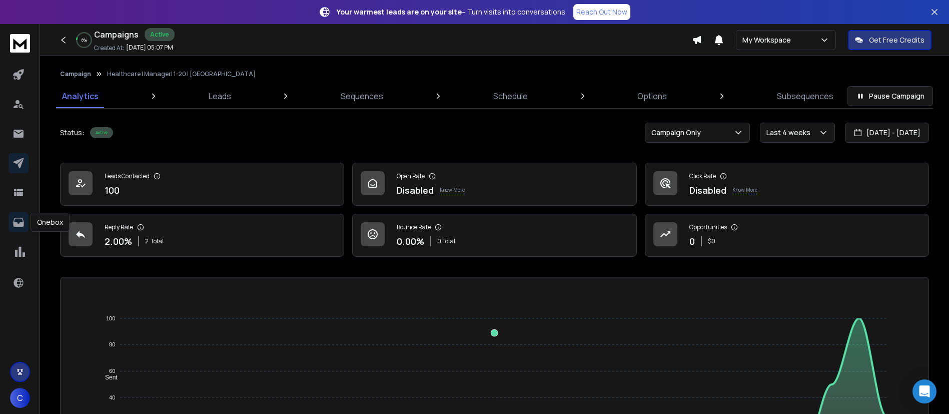
click at [17, 225] on icon at bounding box center [18, 222] width 11 height 9
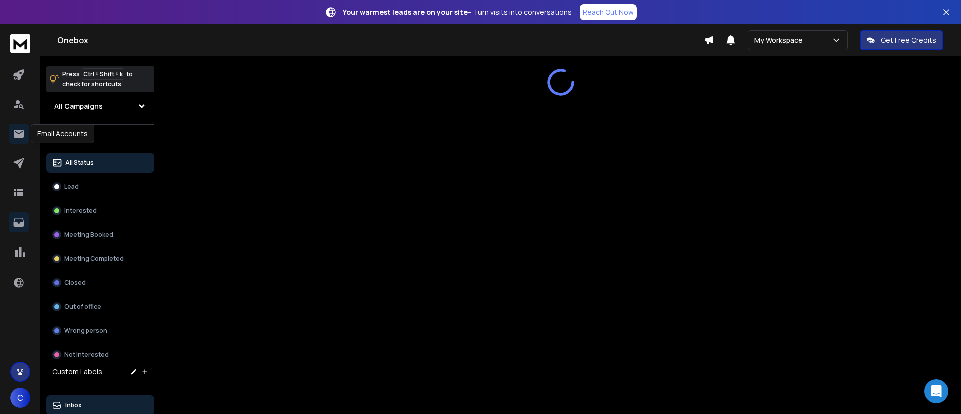
click at [14, 130] on icon at bounding box center [19, 134] width 10 height 8
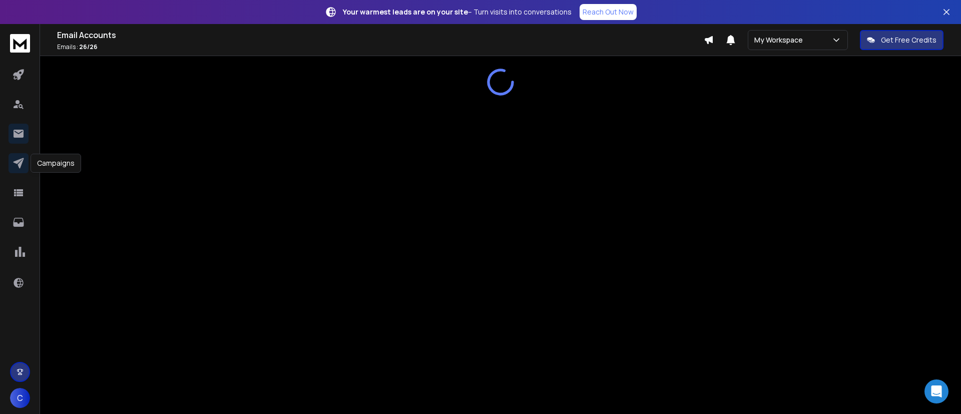
click at [27, 162] on link at bounding box center [19, 163] width 20 height 20
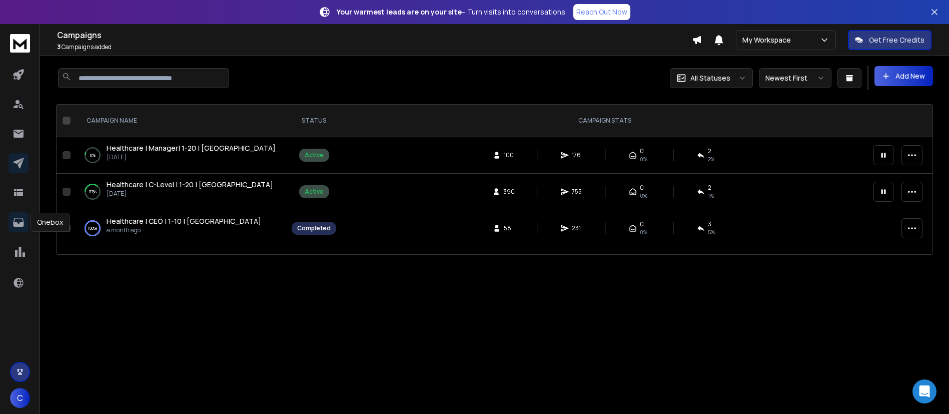
click at [27, 220] on link at bounding box center [19, 222] width 20 height 20
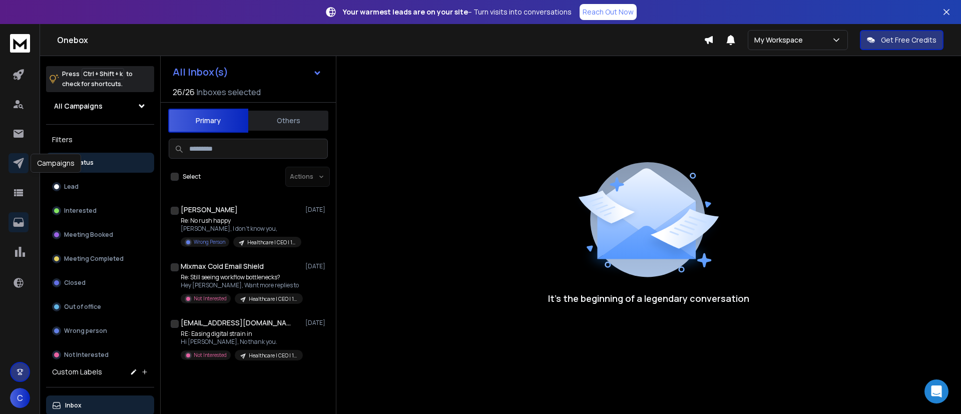
click at [11, 159] on link at bounding box center [19, 163] width 20 height 20
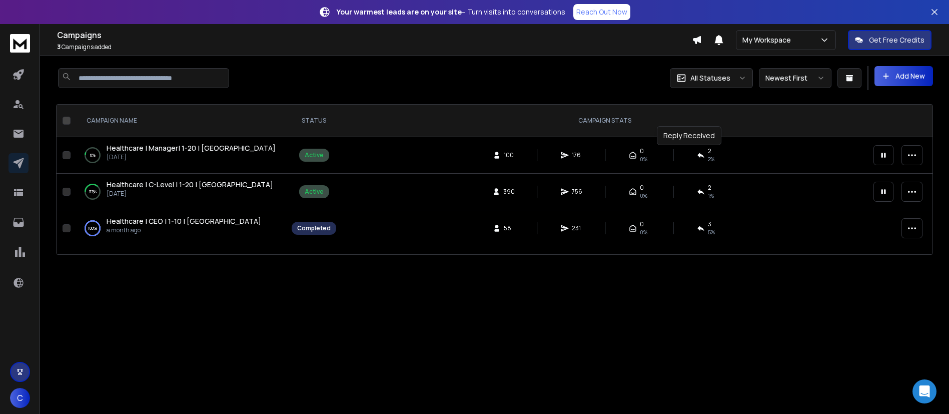
click at [697, 154] on icon at bounding box center [700, 156] width 7 height 6
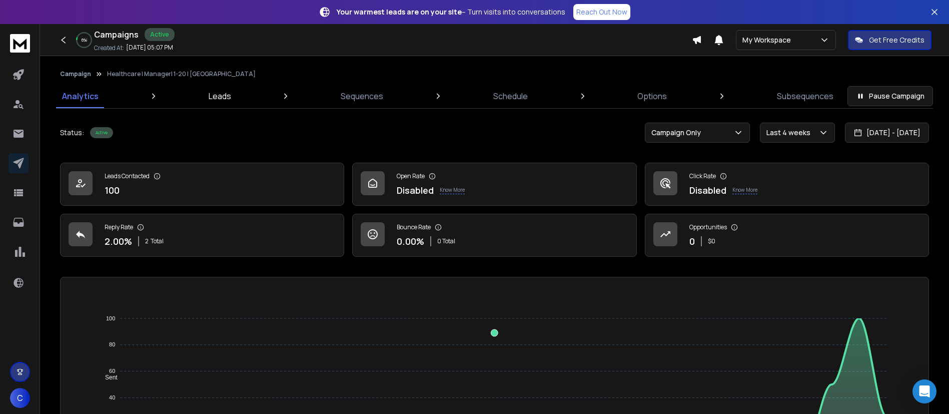
click at [215, 94] on p "Leads" at bounding box center [220, 96] width 23 height 12
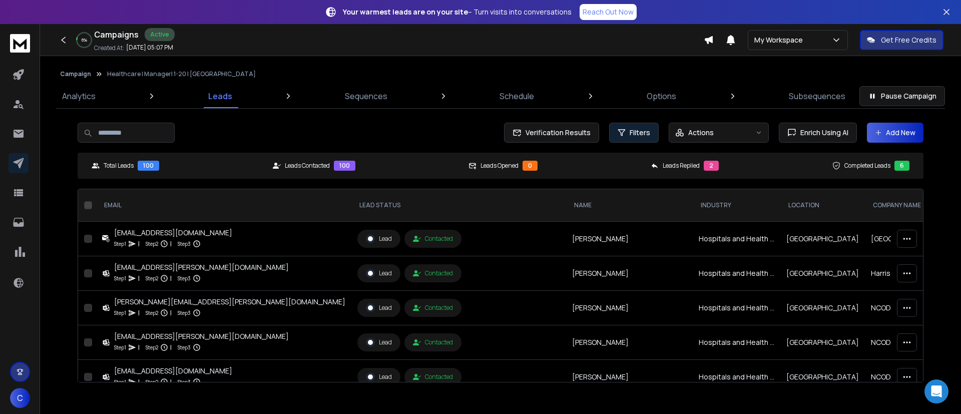
click at [652, 127] on button "Filters" at bounding box center [634, 133] width 50 height 20
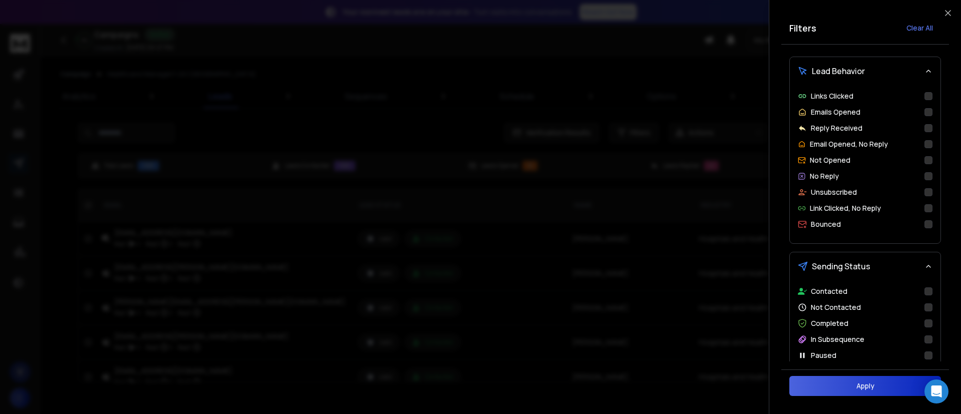
click at [840, 124] on p "Reply Received" at bounding box center [837, 128] width 52 height 10
click at [924, 124] on button "Reply Received" at bounding box center [928, 128] width 8 height 8
click at [880, 385] on button "Apply" at bounding box center [865, 386] width 152 height 20
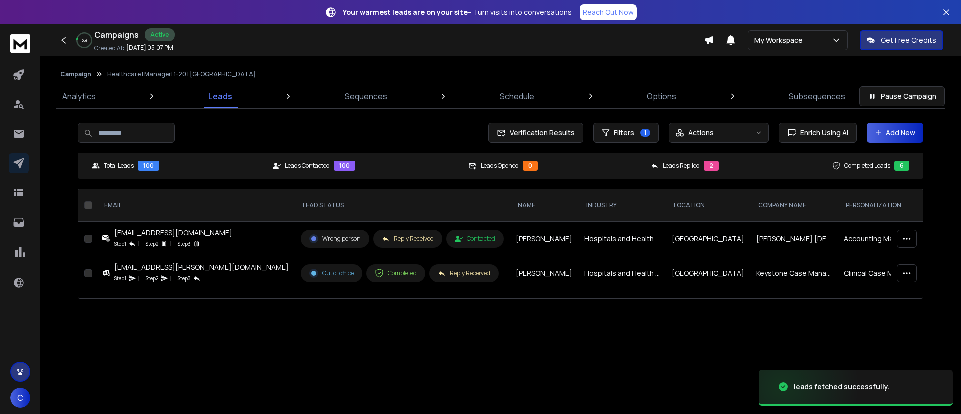
click at [552, 237] on td "[PERSON_NAME]" at bounding box center [543, 239] width 69 height 35
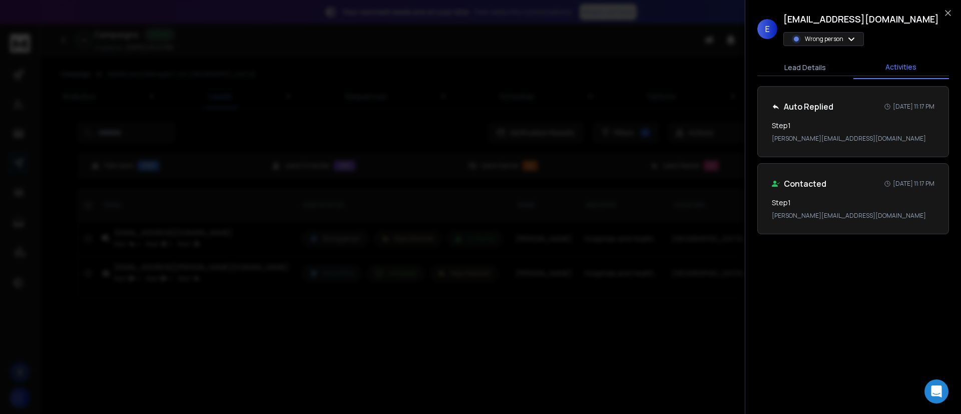
click at [890, 68] on button "Activities" at bounding box center [901, 67] width 96 height 23
drag, startPoint x: 848, startPoint y: 135, endPoint x: 762, endPoint y: 146, distance: 86.8
click at [762, 146] on div "Auto Replied [DATE] 11:17 PM Step 1 [PERSON_NAME][EMAIL_ADDRESS][DOMAIN_NAME]" at bounding box center [853, 121] width 192 height 71
copy p "[PERSON_NAME][EMAIL_ADDRESS][DOMAIN_NAME]"
click at [620, 179] on div at bounding box center [480, 207] width 961 height 414
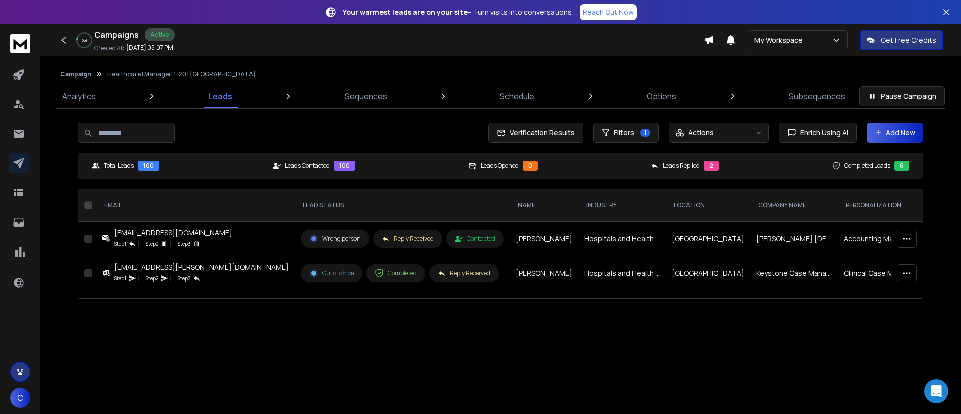
click at [555, 265] on td "[PERSON_NAME]" at bounding box center [543, 273] width 69 height 35
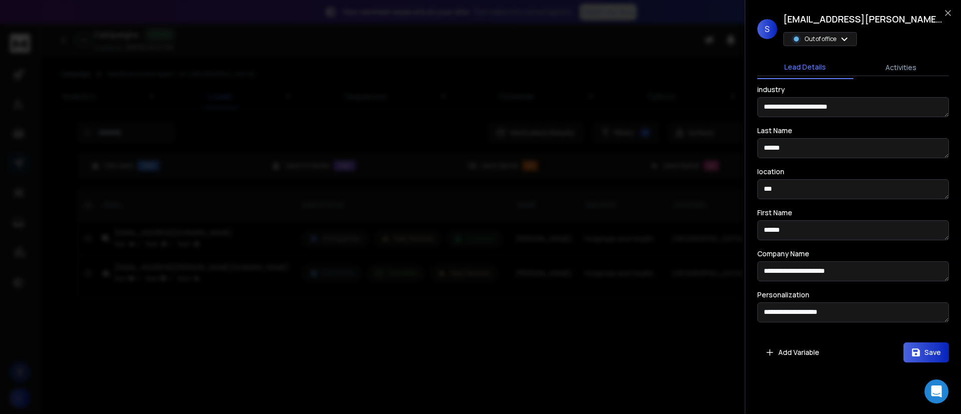
click at [889, 57] on button "Activities" at bounding box center [901, 68] width 96 height 22
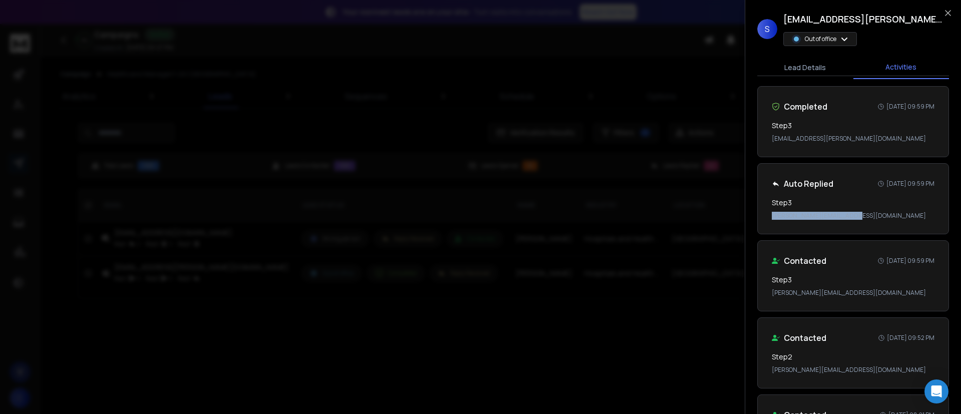
drag, startPoint x: 770, startPoint y: 217, endPoint x: 853, endPoint y: 213, distance: 82.1
click at [853, 213] on div "Auto Replied [DATE] 09:59 PM Step 3 [PERSON_NAME][EMAIL_ADDRESS][DOMAIN_NAME]" at bounding box center [853, 198] width 192 height 71
copy p "[PERSON_NAME][EMAIL_ADDRESS][DOMAIN_NAME]"
click at [601, 186] on div at bounding box center [480, 207] width 961 height 414
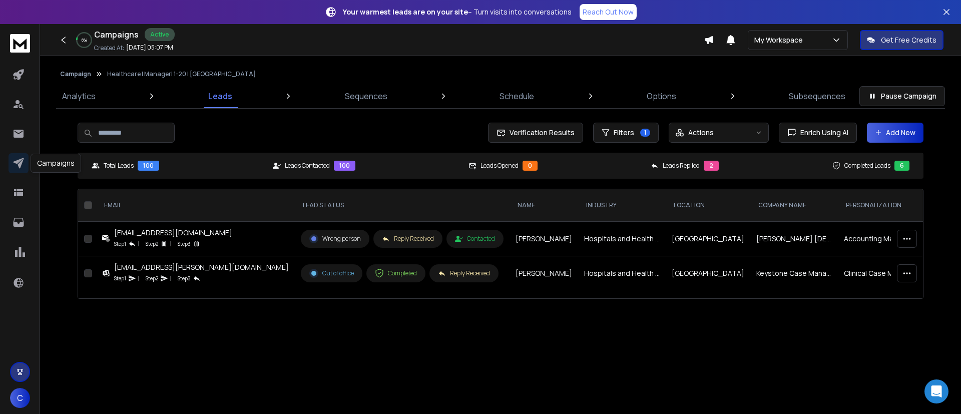
click at [15, 164] on icon at bounding box center [19, 163] width 12 height 12
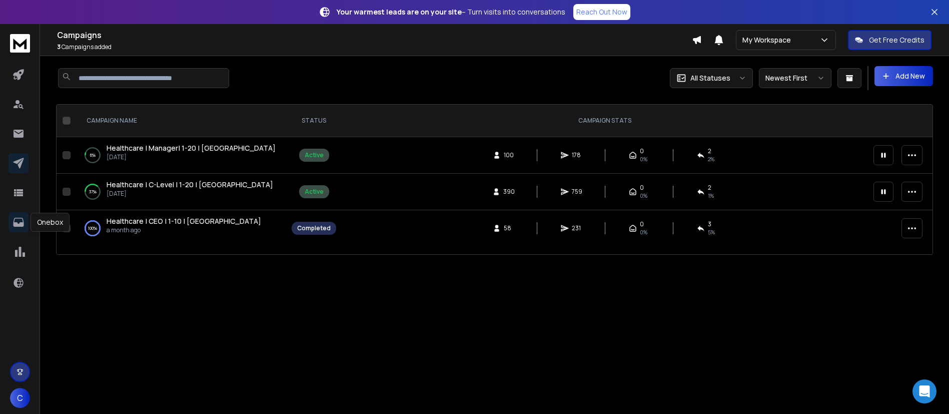
click at [16, 220] on icon at bounding box center [19, 222] width 12 height 12
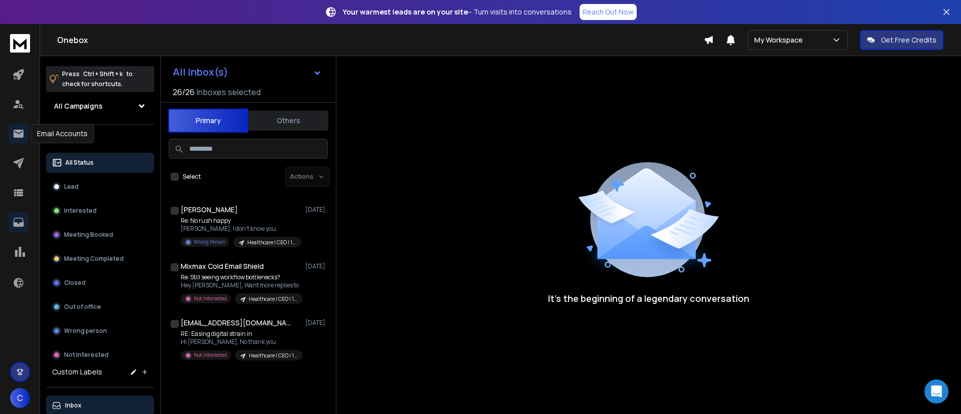
click at [10, 135] on link at bounding box center [19, 134] width 20 height 20
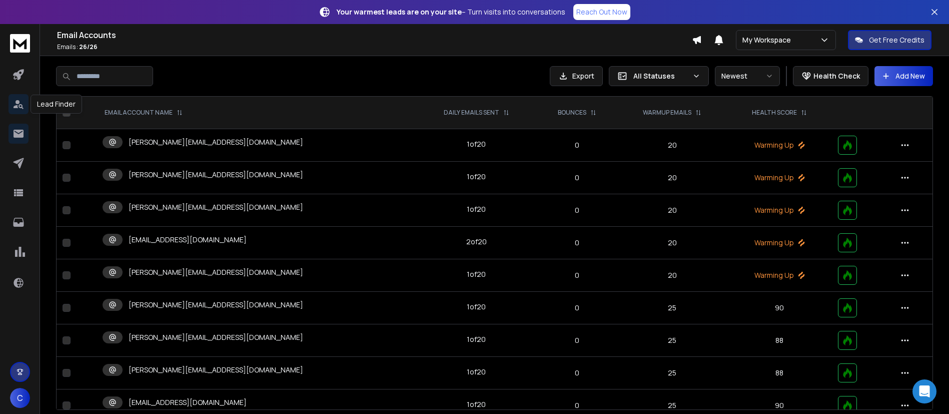
click at [14, 108] on icon at bounding box center [19, 104] width 12 height 12
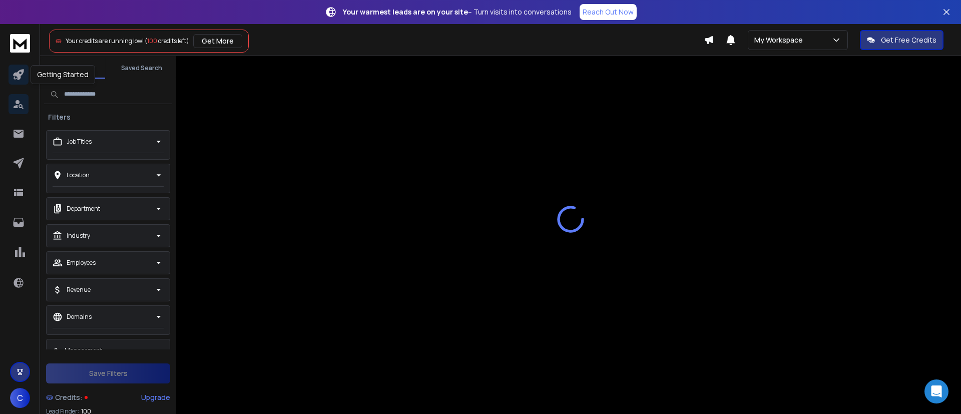
click at [16, 76] on icon at bounding box center [19, 75] width 12 height 12
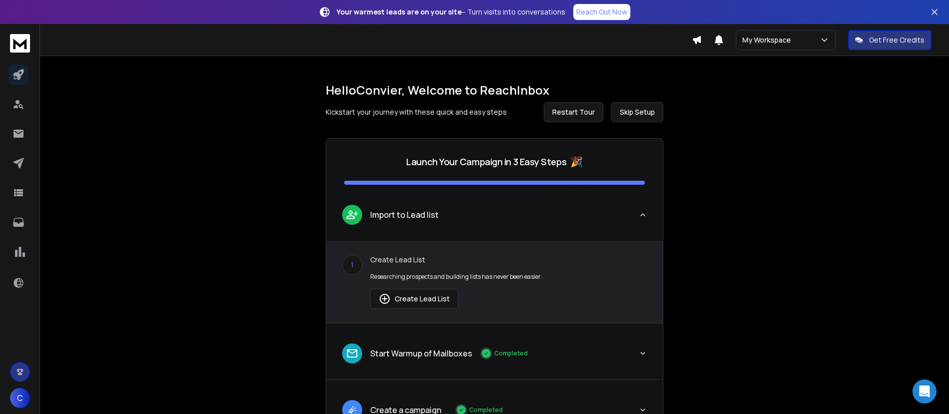
scroll to position [49, 0]
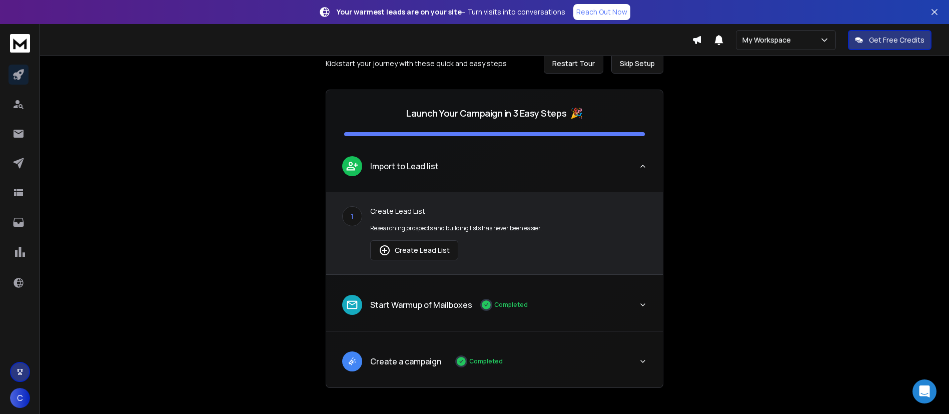
click at [613, 290] on button "Start Warmup of Mailboxes Completed" at bounding box center [494, 309] width 337 height 44
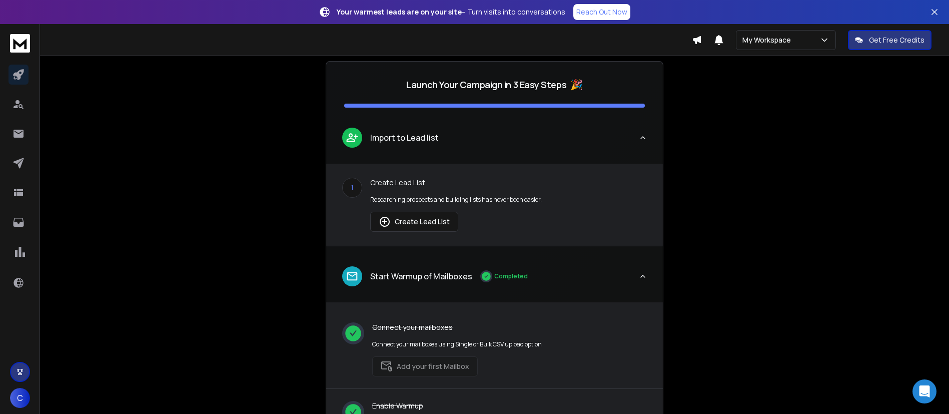
scroll to position [65, 0]
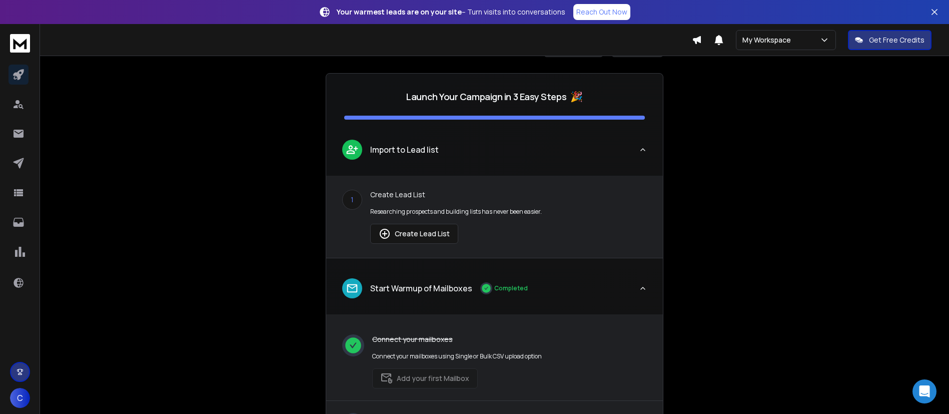
click at [640, 281] on button "Start Warmup of Mailboxes Completed" at bounding box center [494, 292] width 337 height 44
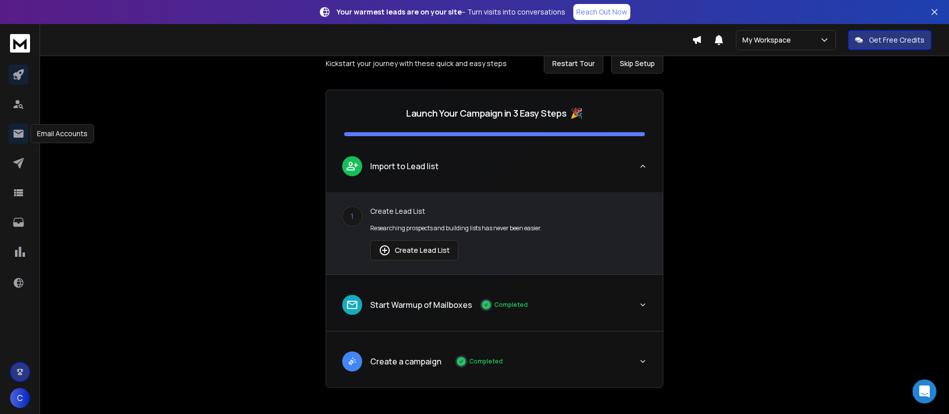
click at [9, 133] on link at bounding box center [19, 134] width 20 height 20
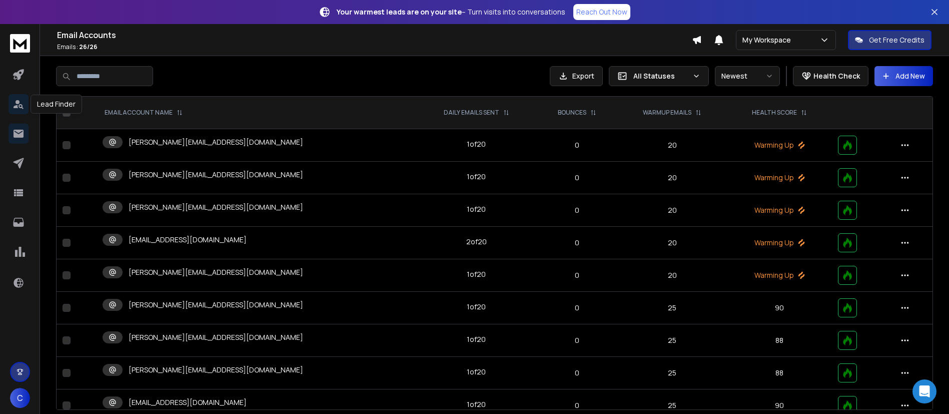
click at [17, 108] on icon at bounding box center [19, 104] width 12 height 12
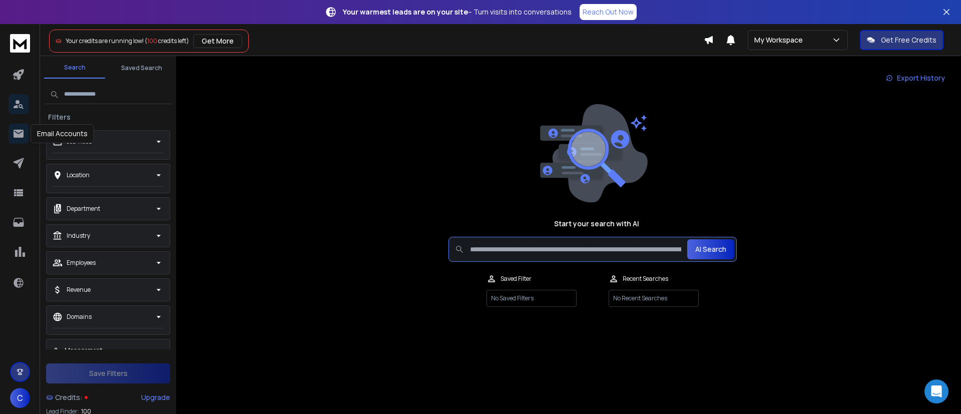
click at [17, 133] on icon at bounding box center [19, 134] width 10 height 8
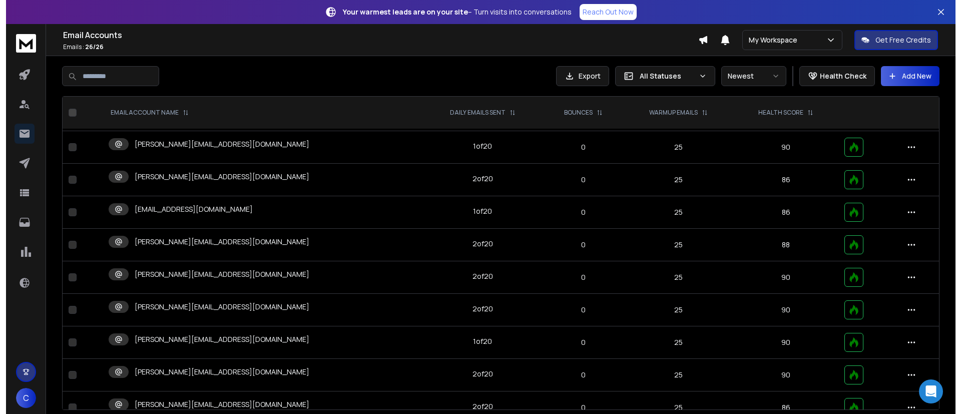
scroll to position [573, 0]
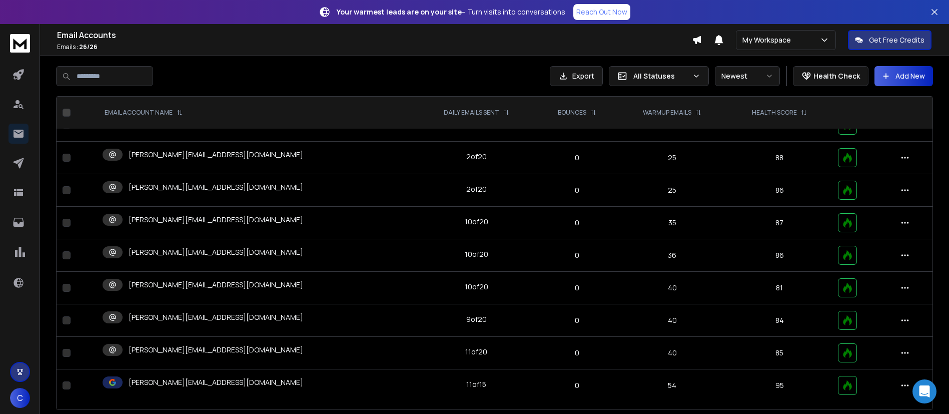
click at [165, 288] on p "[PERSON_NAME][EMAIL_ADDRESS][DOMAIN_NAME]" at bounding box center [216, 285] width 175 height 10
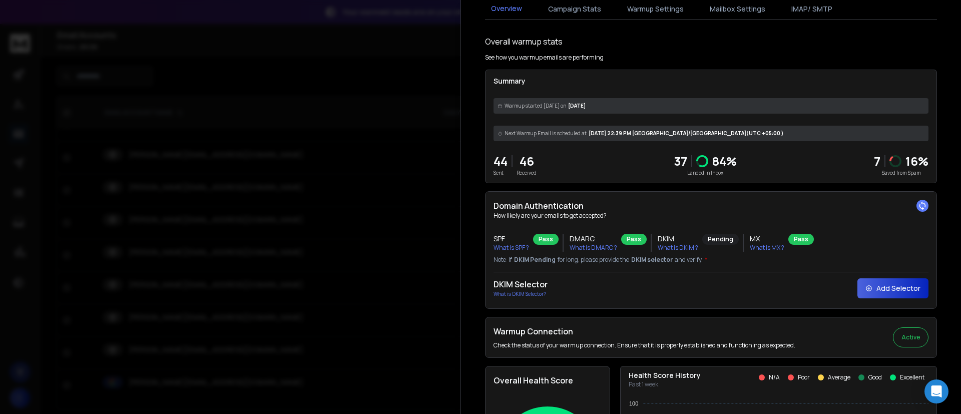
scroll to position [0, 0]
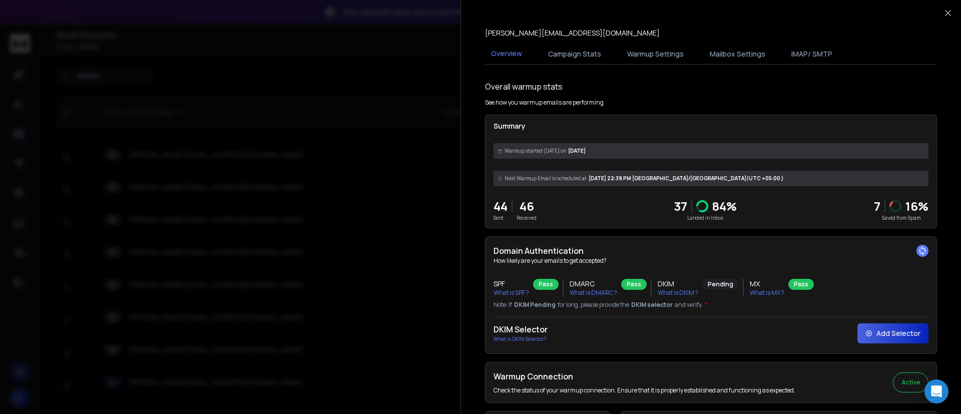
click at [729, 46] on button "Mailbox Settings" at bounding box center [737, 54] width 68 height 22
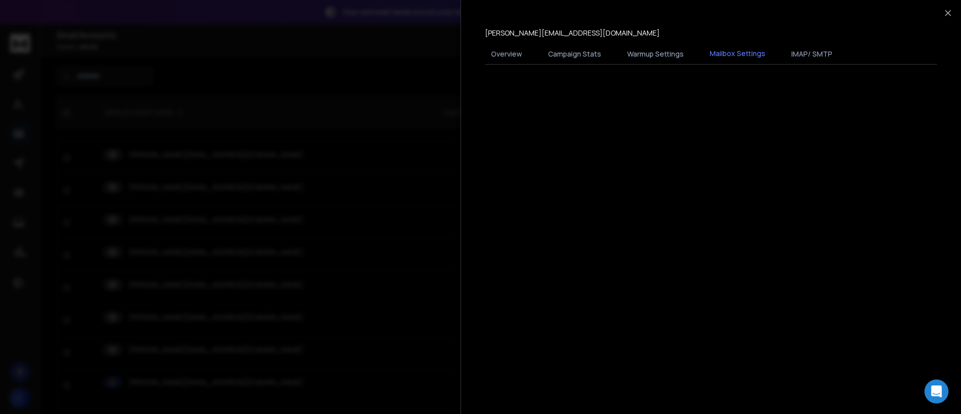
click at [799, 46] on button "IMAP/ SMTP" at bounding box center [811, 54] width 53 height 22
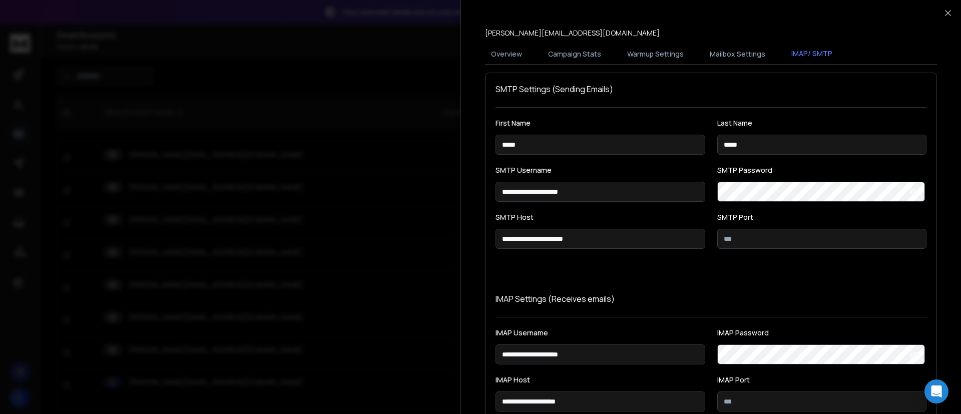
scroll to position [160, 0]
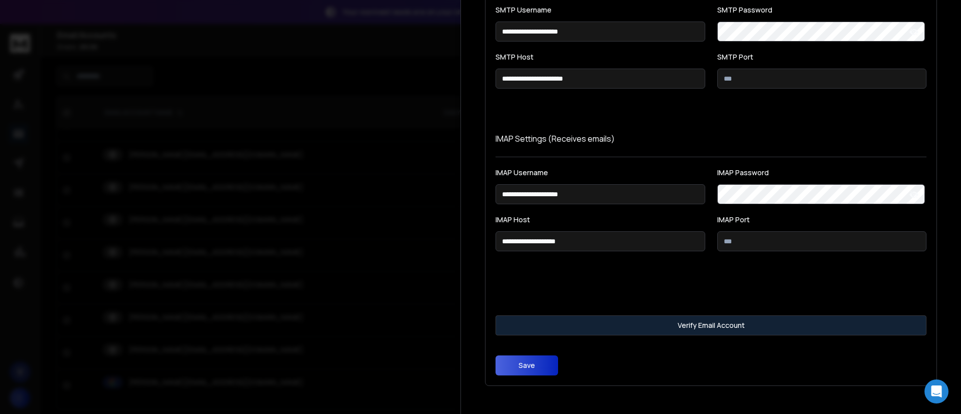
click at [698, 320] on button "Verify Email Account" at bounding box center [710, 325] width 431 height 20
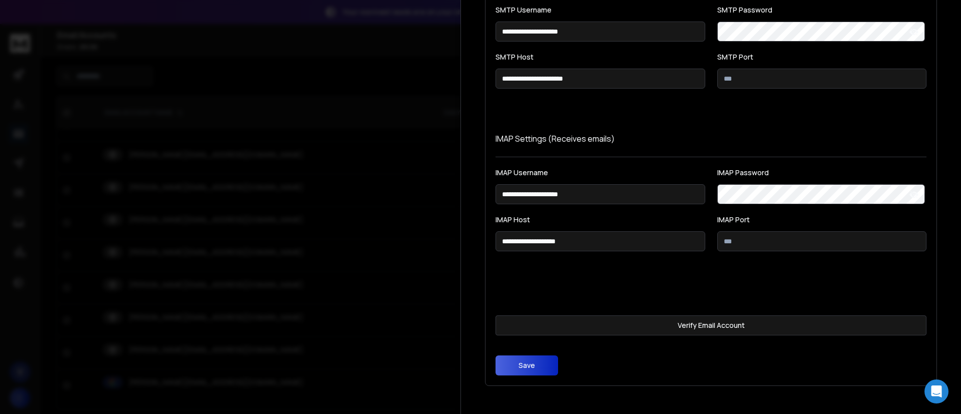
click at [524, 357] on button "Save" at bounding box center [526, 365] width 63 height 20
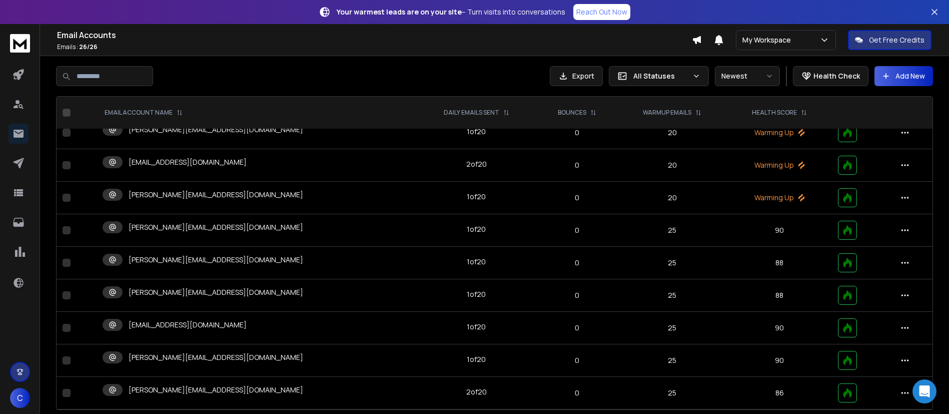
scroll to position [0, 0]
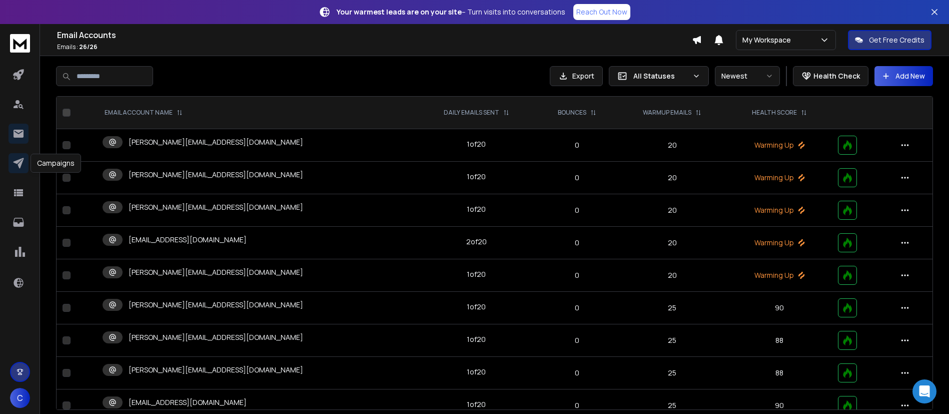
click at [28, 160] on link at bounding box center [19, 163] width 20 height 20
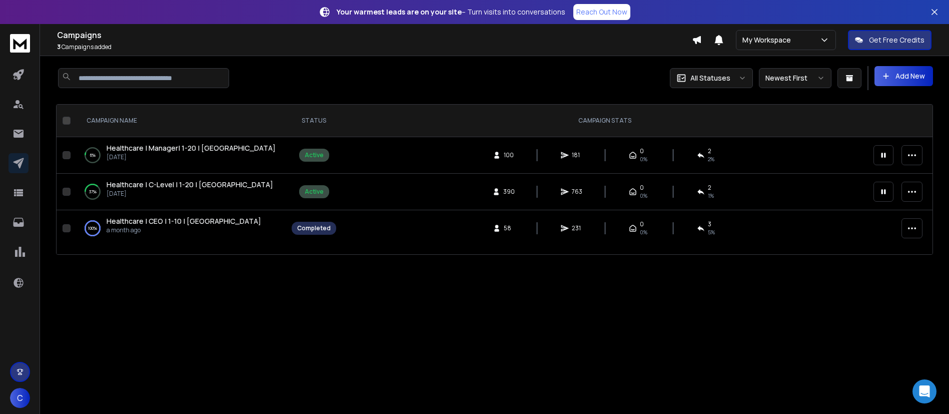
click at [348, 233] on div "58 231 0 0% 3 5 %" at bounding box center [604, 228] width 513 height 16
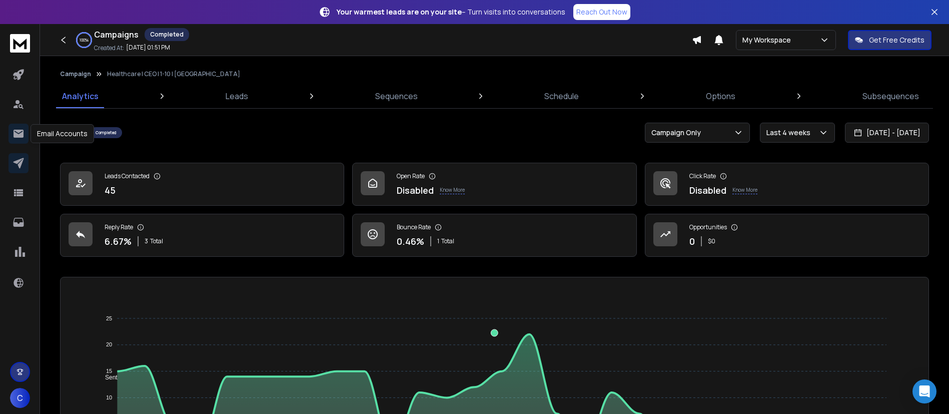
click at [17, 127] on link at bounding box center [19, 134] width 20 height 20
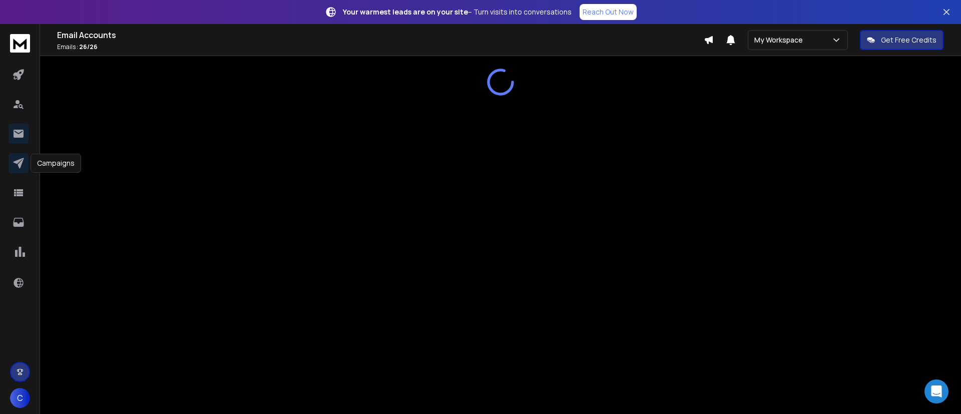
click at [20, 158] on icon at bounding box center [19, 163] width 12 height 12
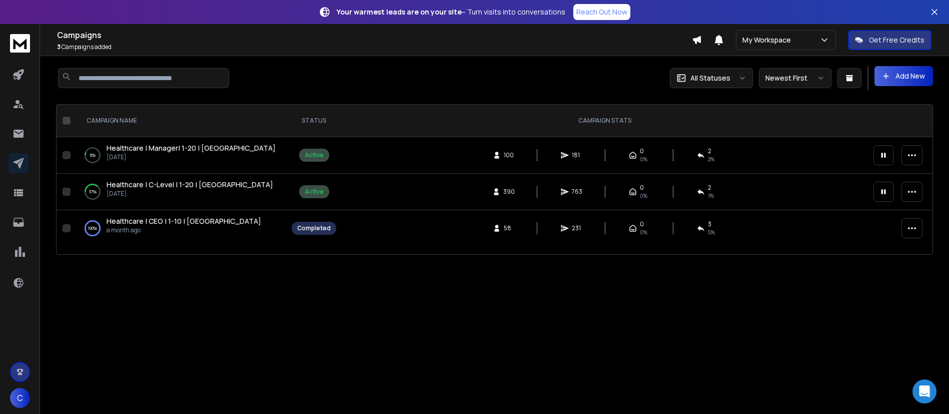
click at [176, 226] on p "a month ago" at bounding box center [184, 230] width 155 height 8
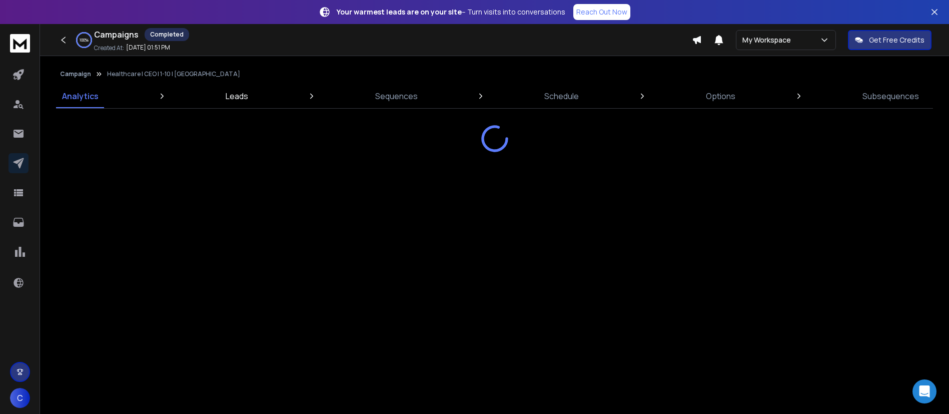
click at [243, 94] on p "Leads" at bounding box center [237, 96] width 23 height 12
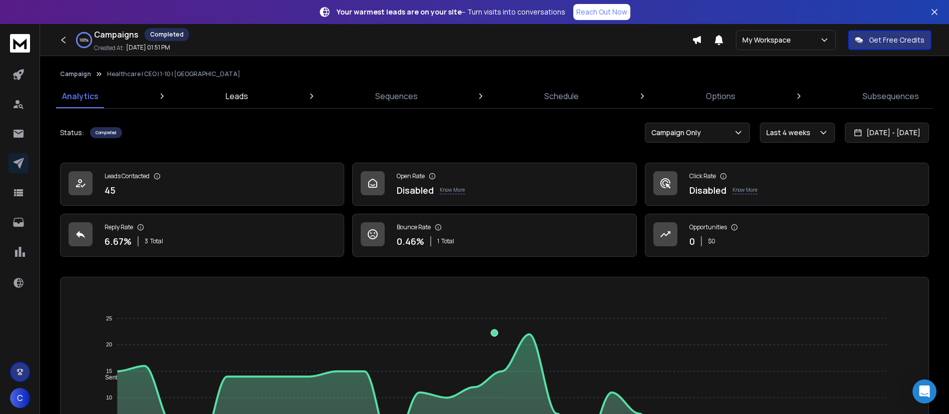
click at [242, 93] on p "Leads" at bounding box center [237, 96] width 23 height 12
click at [230, 101] on p "Leads" at bounding box center [237, 96] width 23 height 12
click at [247, 90] on p "Leads" at bounding box center [237, 96] width 23 height 12
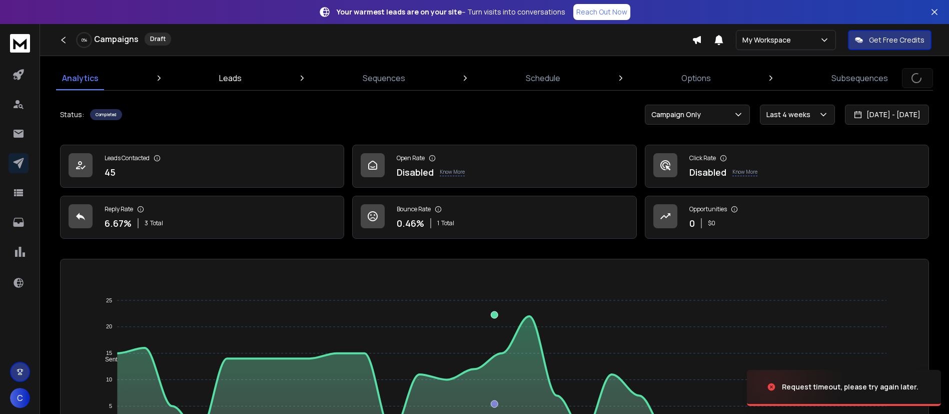
click at [235, 72] on p "Leads" at bounding box center [230, 78] width 23 height 12
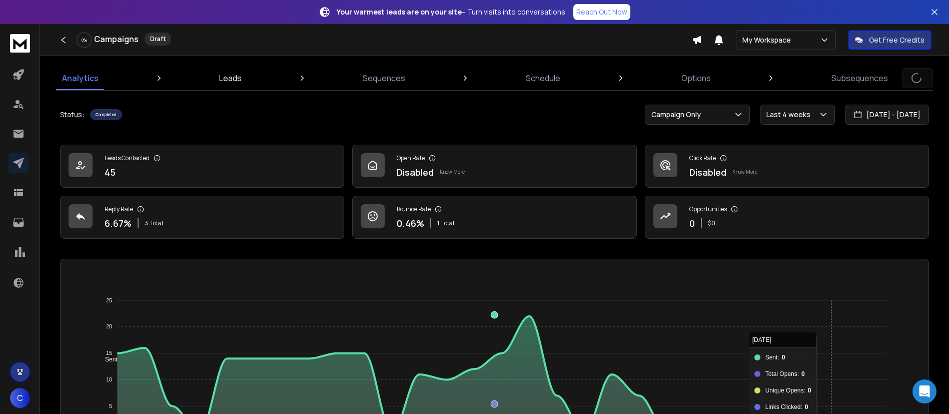
click at [233, 80] on p "Leads" at bounding box center [230, 78] width 23 height 12
click at [368, 80] on p "Sequences" at bounding box center [384, 78] width 43 height 12
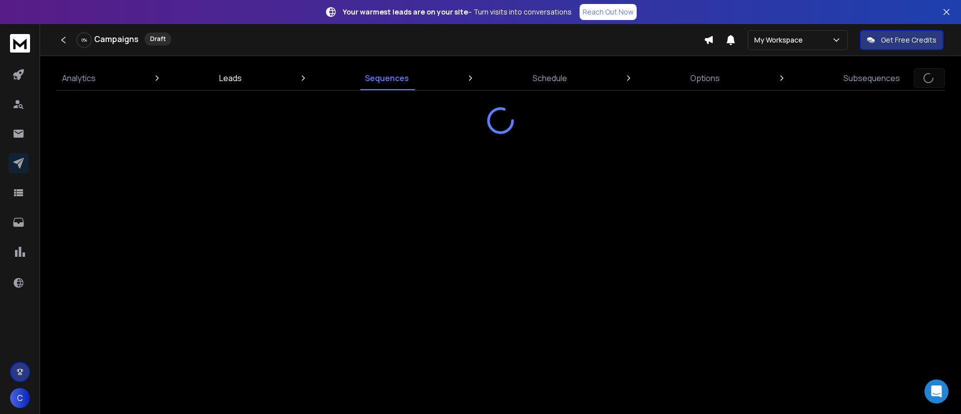
click at [229, 76] on p "Leads" at bounding box center [230, 78] width 23 height 12
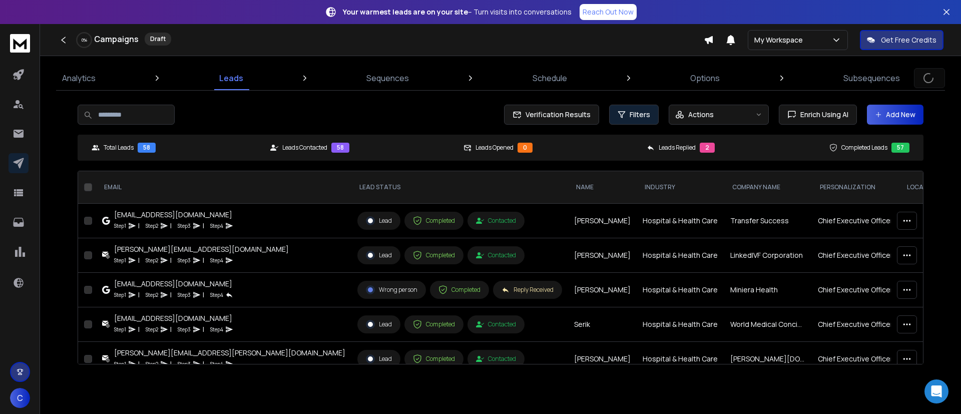
click at [642, 117] on span "Filters" at bounding box center [639, 115] width 21 height 10
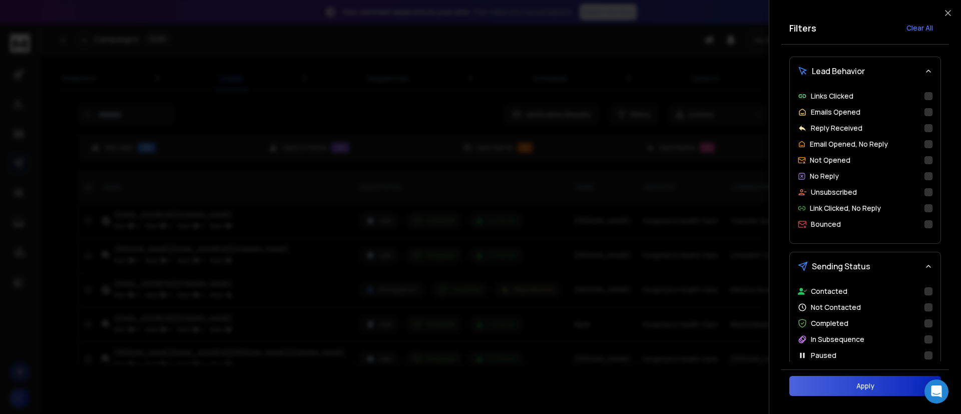
click at [924, 127] on button "Reply Received" at bounding box center [928, 128] width 8 height 8
click at [859, 391] on button "Apply" at bounding box center [865, 386] width 152 height 20
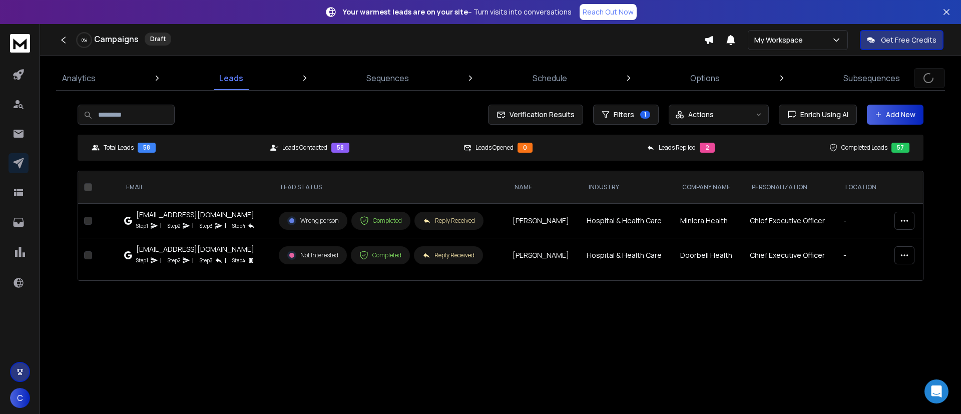
click at [475, 220] on div "Reply Received" at bounding box center [449, 221] width 52 height 8
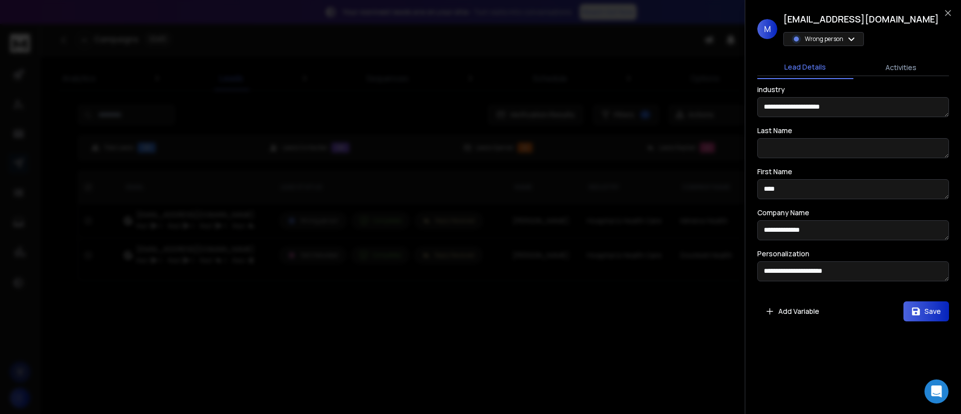
click at [893, 74] on button "Activities" at bounding box center [901, 68] width 96 height 22
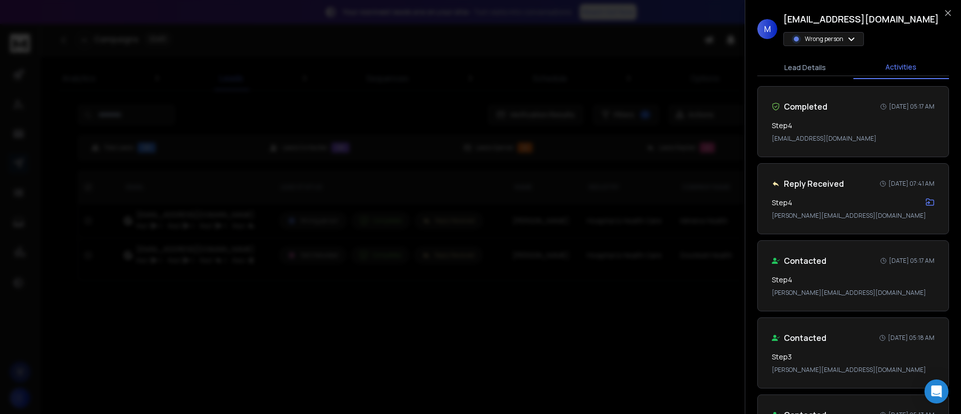
click at [660, 282] on div at bounding box center [480, 207] width 961 height 414
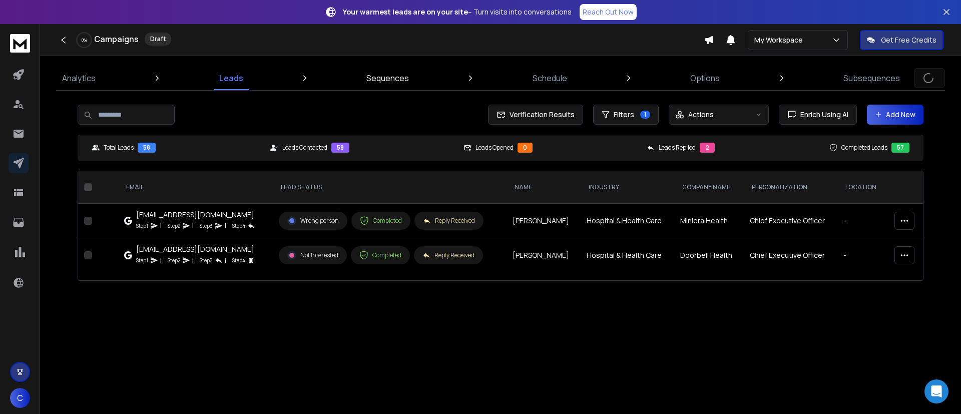
click at [391, 82] on p "Sequences" at bounding box center [387, 78] width 43 height 12
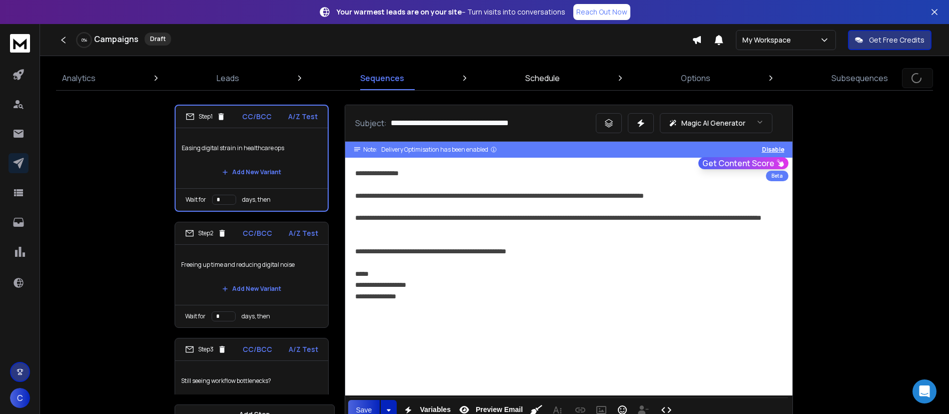
click at [556, 78] on p "Schedule" at bounding box center [542, 78] width 35 height 12
click at [687, 75] on p "Options" at bounding box center [696, 78] width 30 height 12
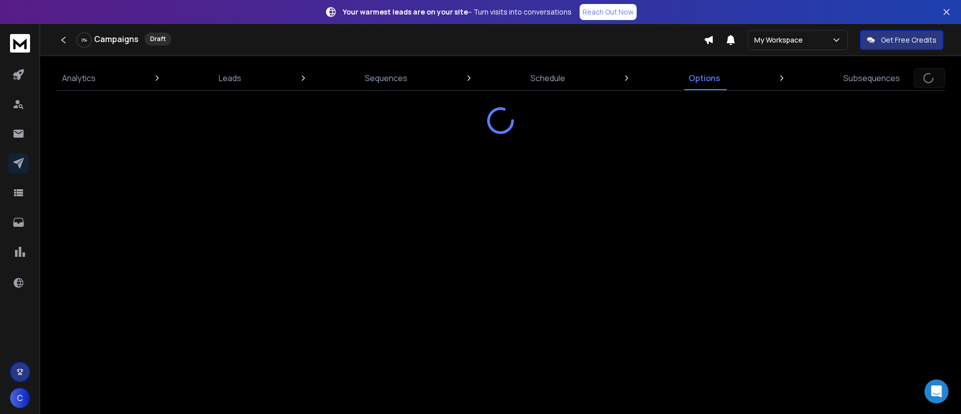
select select "*"
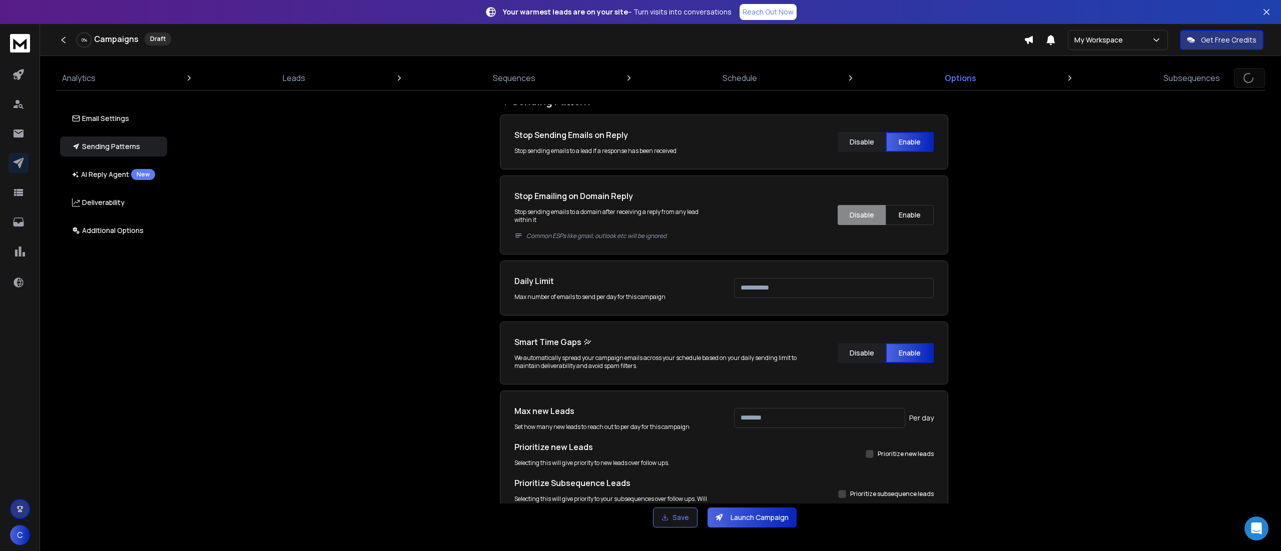
scroll to position [293, 0]
drag, startPoint x: 897, startPoint y: 2, endPoint x: 937, endPoint y: 338, distance: 339.1
click at [937, 338] on div "Smart Time Gaps We automatically spread your campaign emails across your schedu…" at bounding box center [724, 353] width 448 height 63
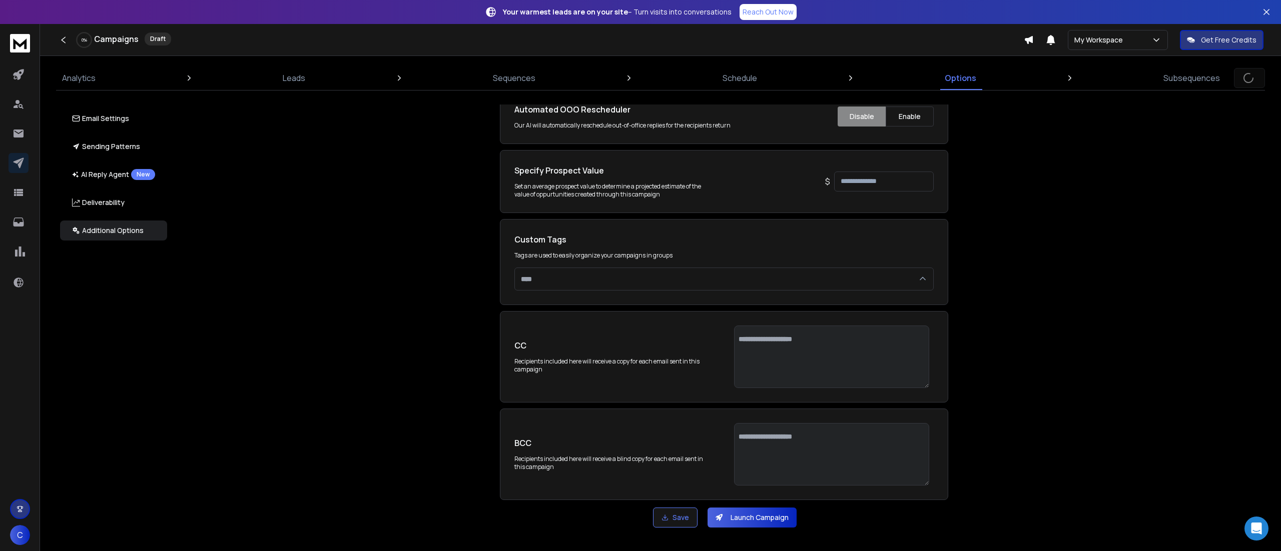
scroll to position [1796, 0]
click at [9, 130] on link at bounding box center [19, 134] width 20 height 20
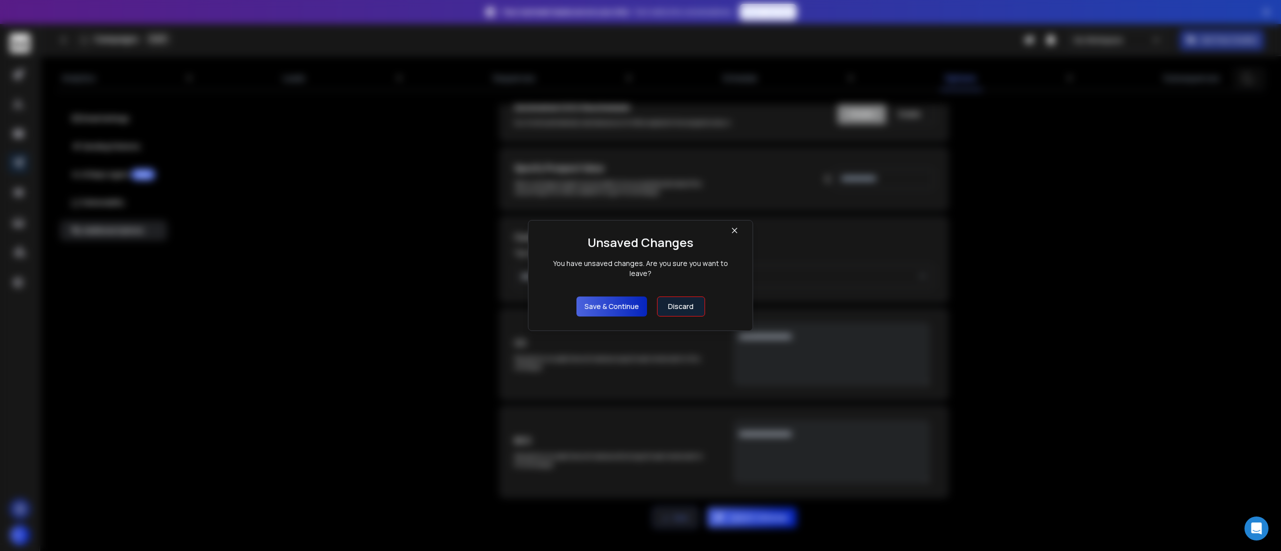
click at [603, 300] on button "Save & Continue" at bounding box center [611, 307] width 71 height 20
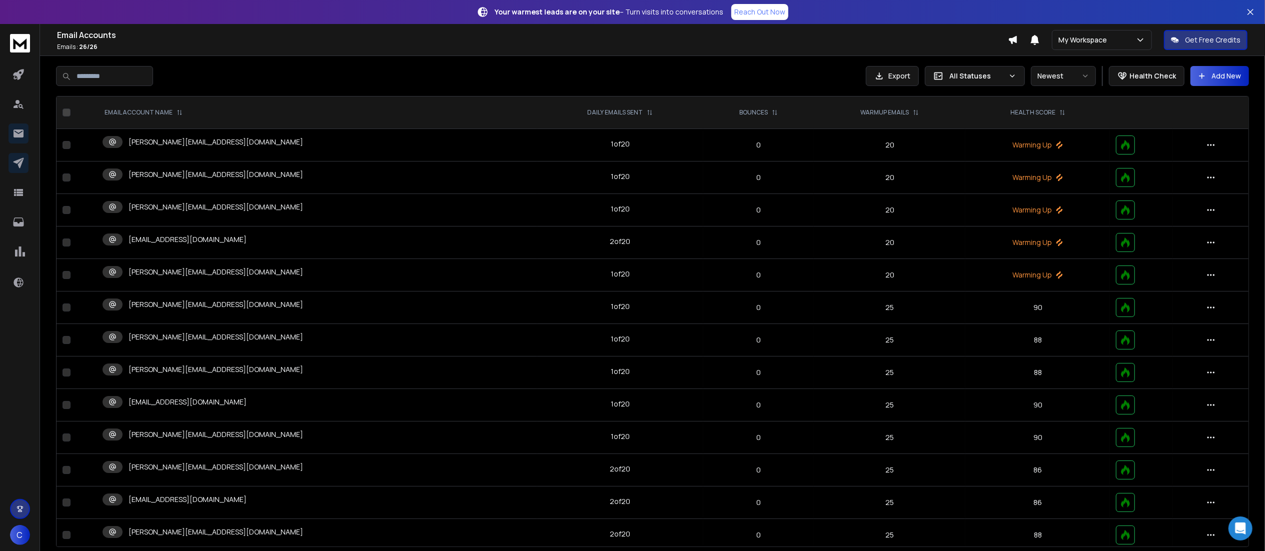
drag, startPoint x: 23, startPoint y: 150, endPoint x: 18, endPoint y: 157, distance: 8.8
click at [18, 157] on div at bounding box center [20, 181] width 23 height 232
click at [18, 157] on icon at bounding box center [19, 163] width 12 height 12
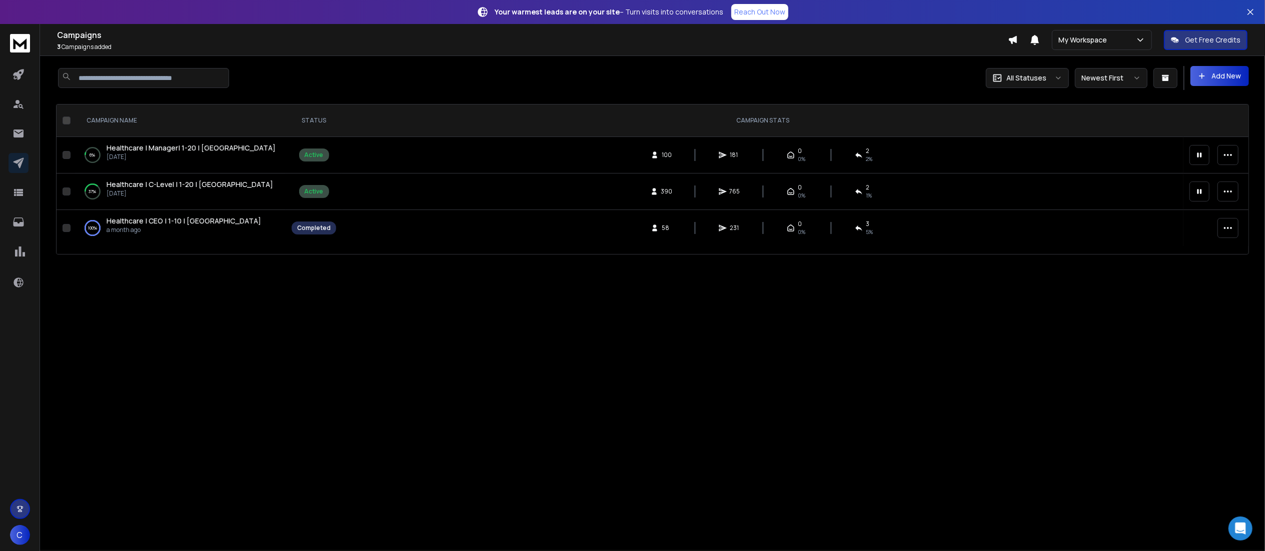
click at [182, 153] on link "Healthcare | Manager| 1-20 | [GEOGRAPHIC_DATA]" at bounding box center [191, 148] width 169 height 10
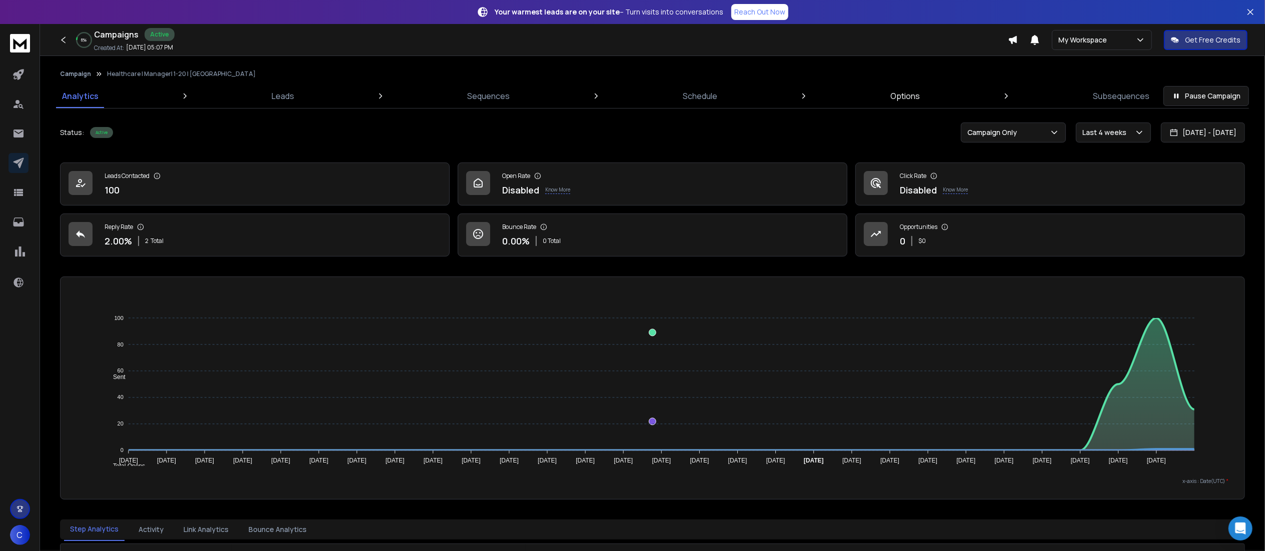
click at [899, 91] on p "Options" at bounding box center [906, 96] width 30 height 12
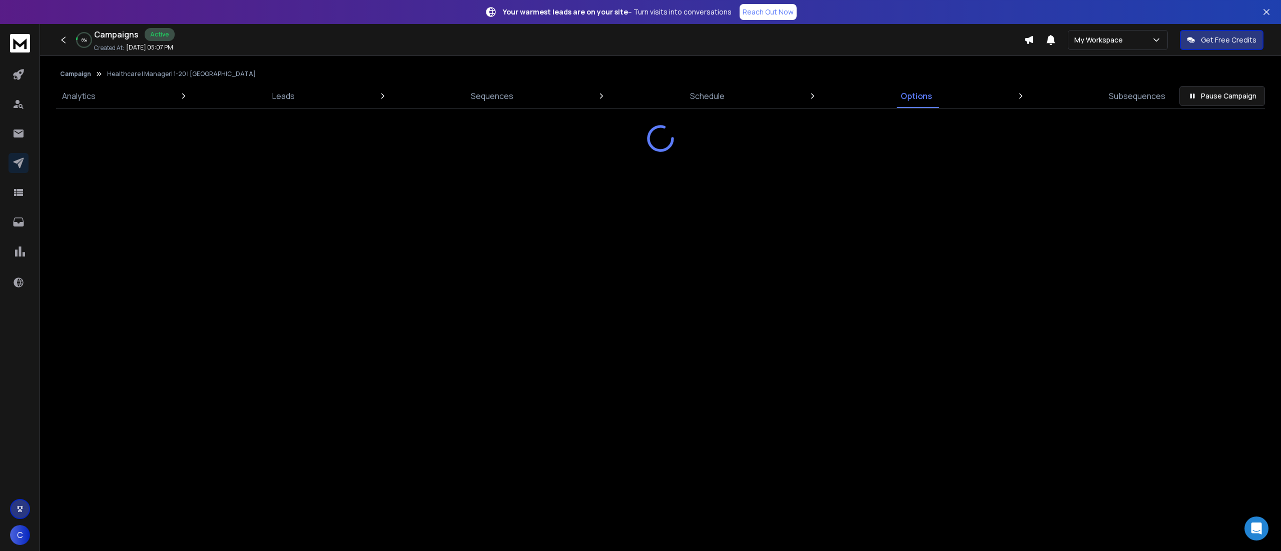
select select "*"
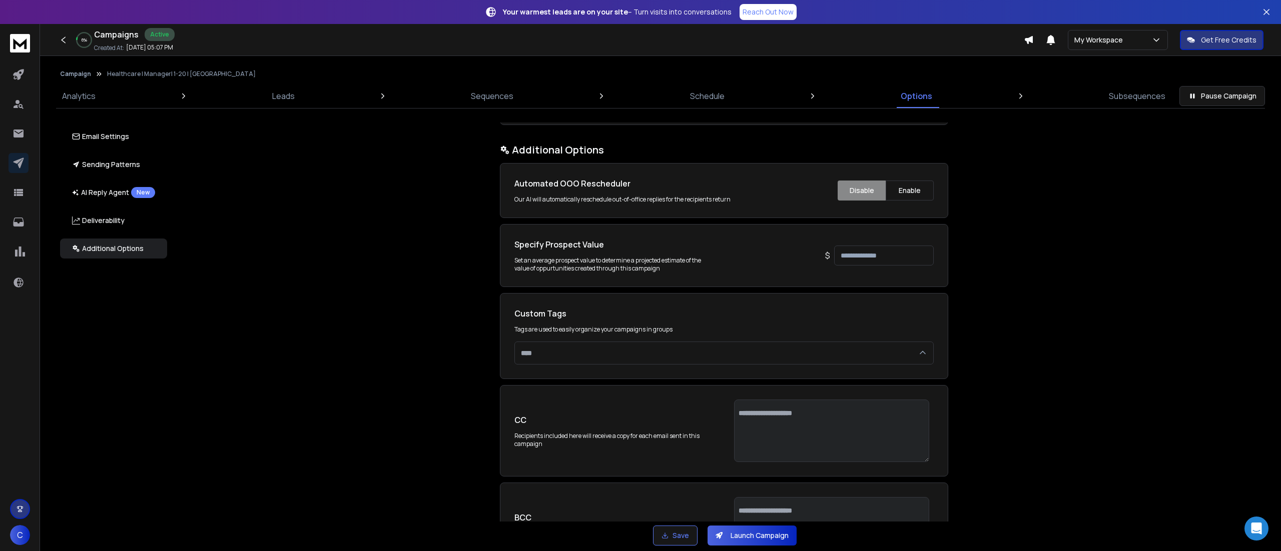
scroll to position [1834, 0]
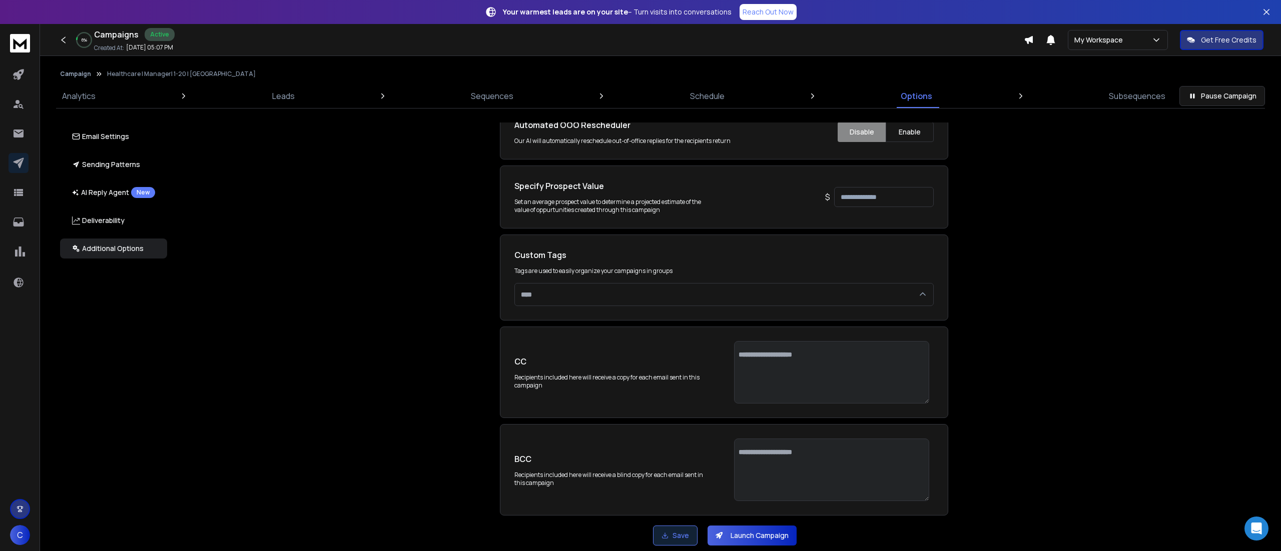
click at [676, 413] on button "Save" at bounding box center [675, 536] width 45 height 20
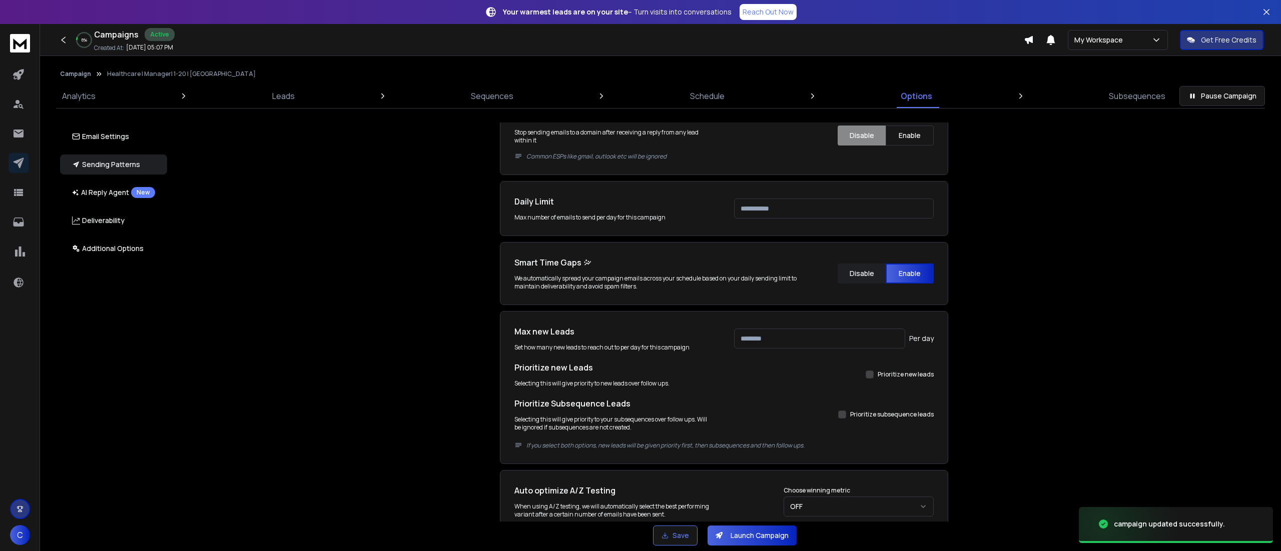
scroll to position [0, 0]
